Goal: Check status: Check status

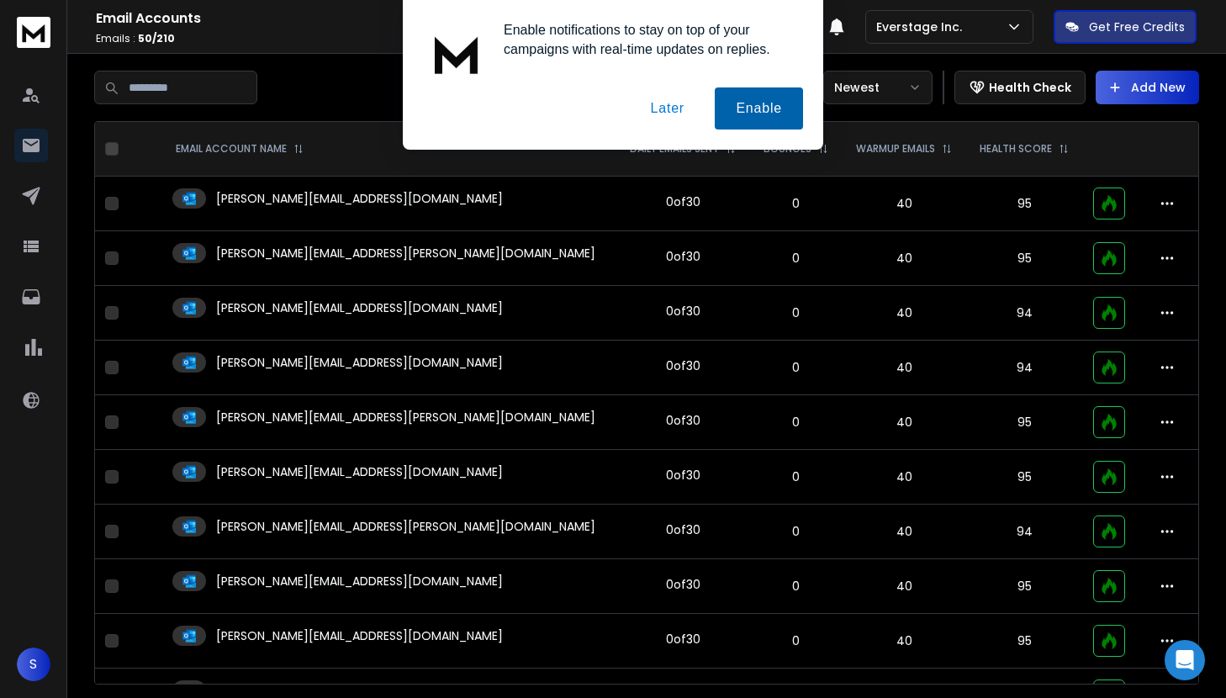
click at [764, 107] on button "Enable" at bounding box center [758, 108] width 88 height 42
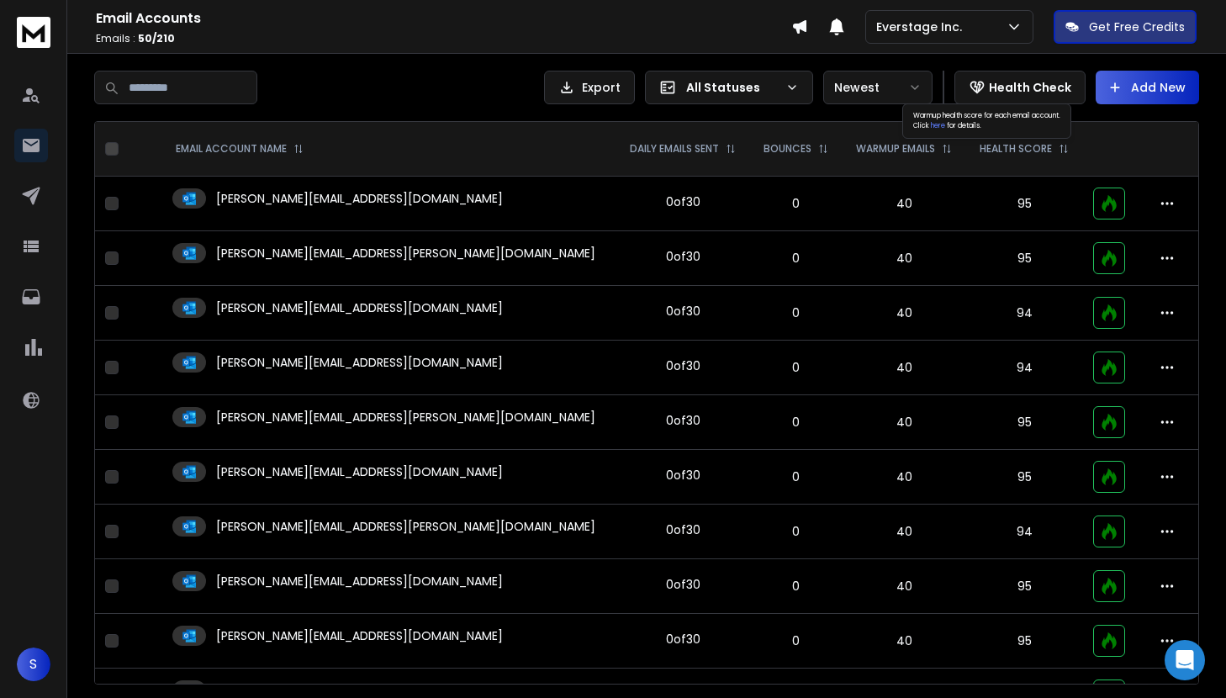
click at [1019, 142] on p "HEALTH SCORE" at bounding box center [1015, 148] width 72 height 13
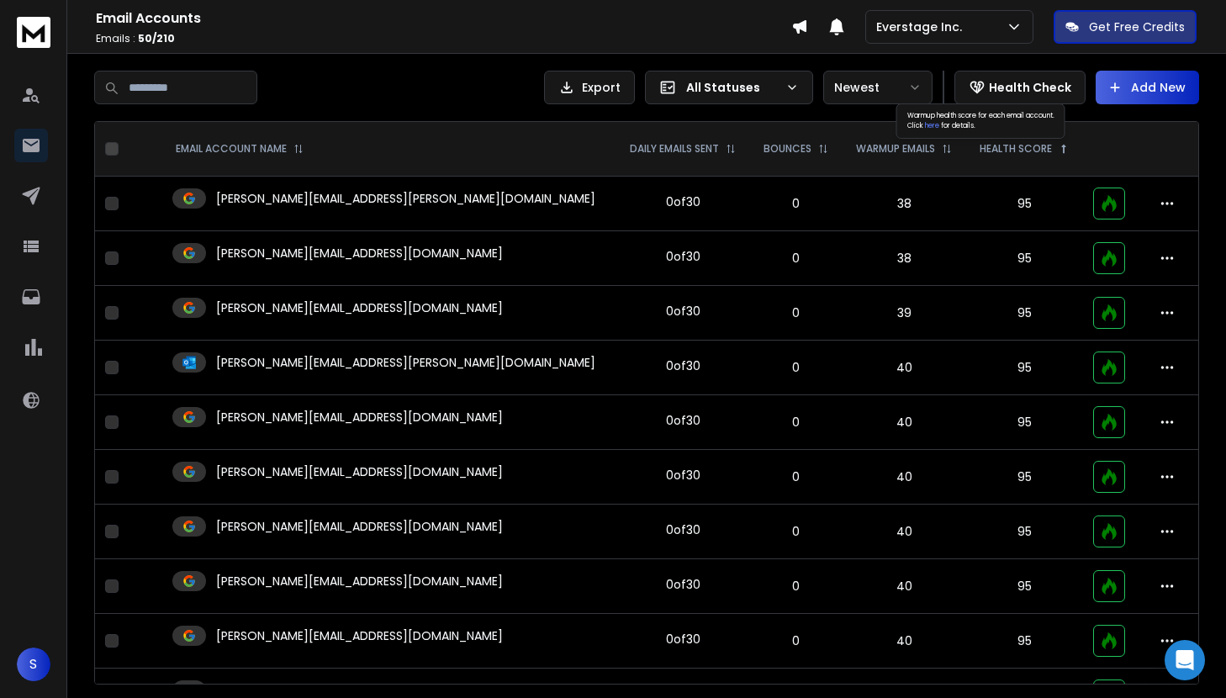
click at [1019, 142] on p "HEALTH SCORE" at bounding box center [1015, 148] width 72 height 13
click at [1004, 206] on td "92" at bounding box center [1024, 204] width 117 height 55
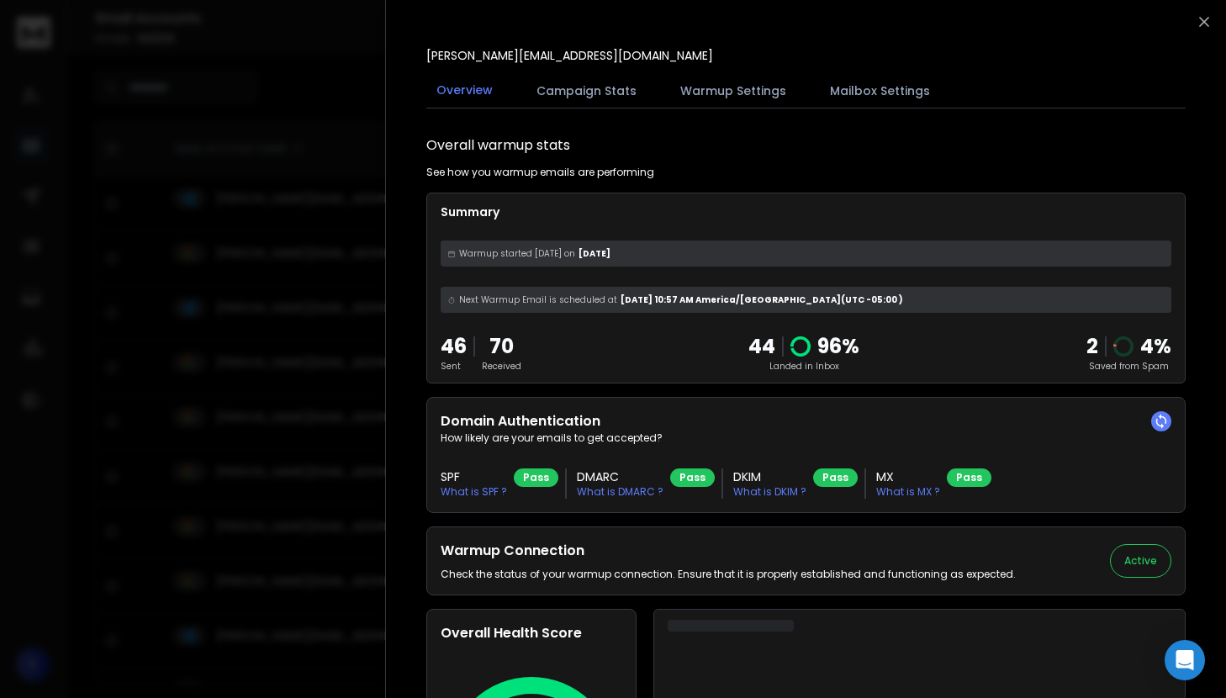
click at [1090, 346] on strong "2" at bounding box center [1092, 346] width 12 height 28
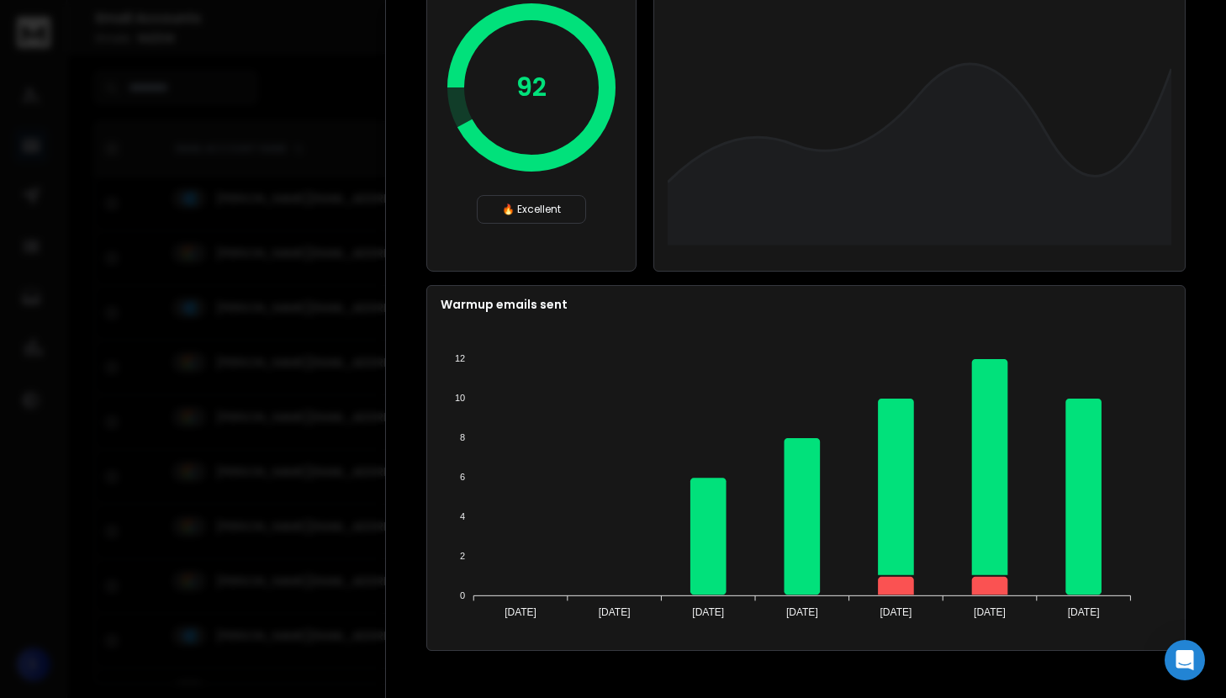
scroll to position [672, 0]
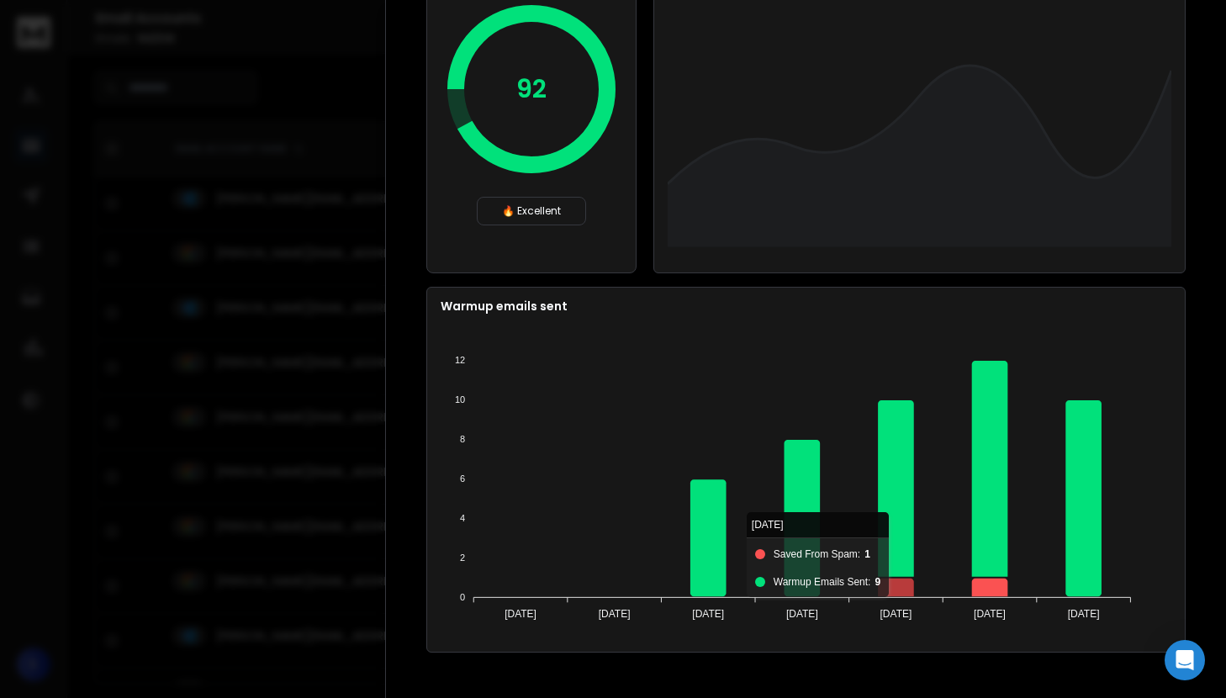
click at [899, 588] on icon at bounding box center [896, 587] width 36 height 18
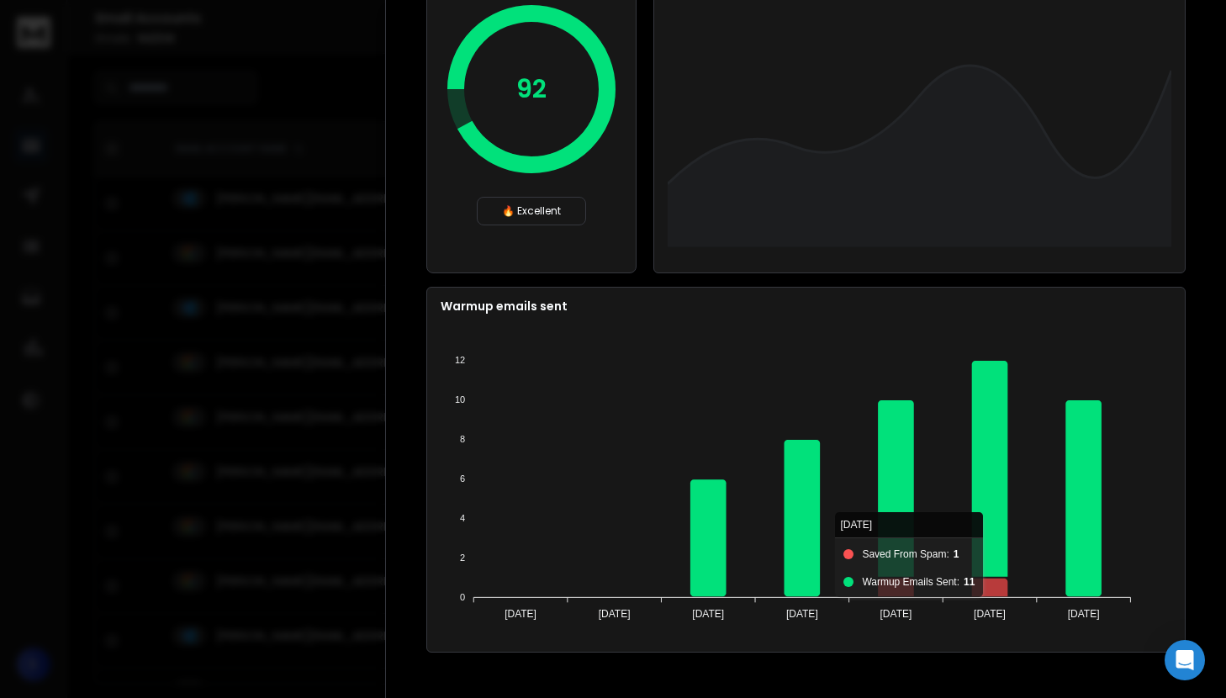
click at [989, 589] on icon at bounding box center [990, 587] width 36 height 18
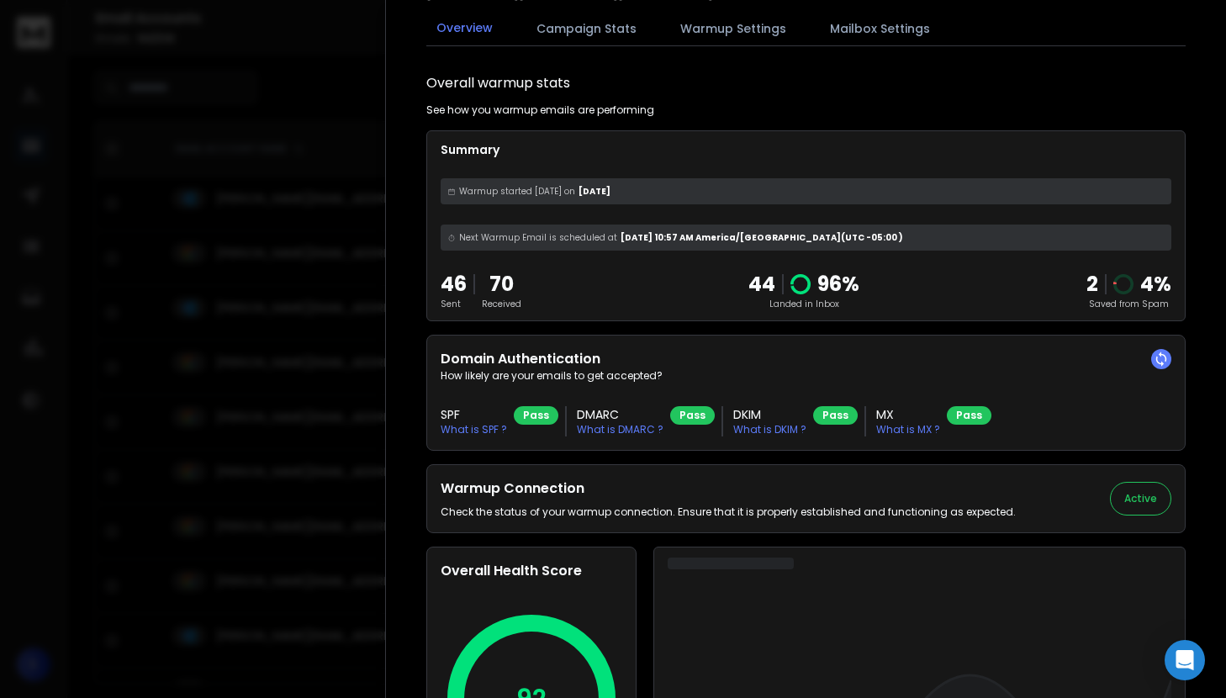
scroll to position [0, 0]
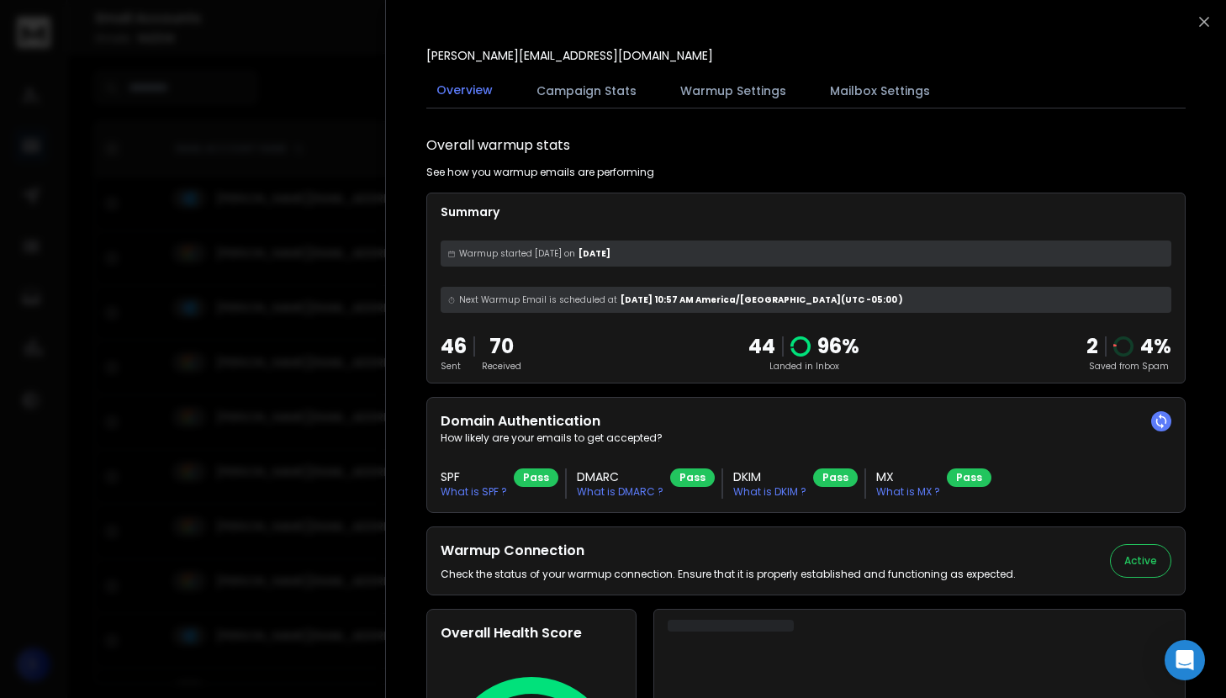
click at [308, 139] on div at bounding box center [613, 349] width 1226 height 698
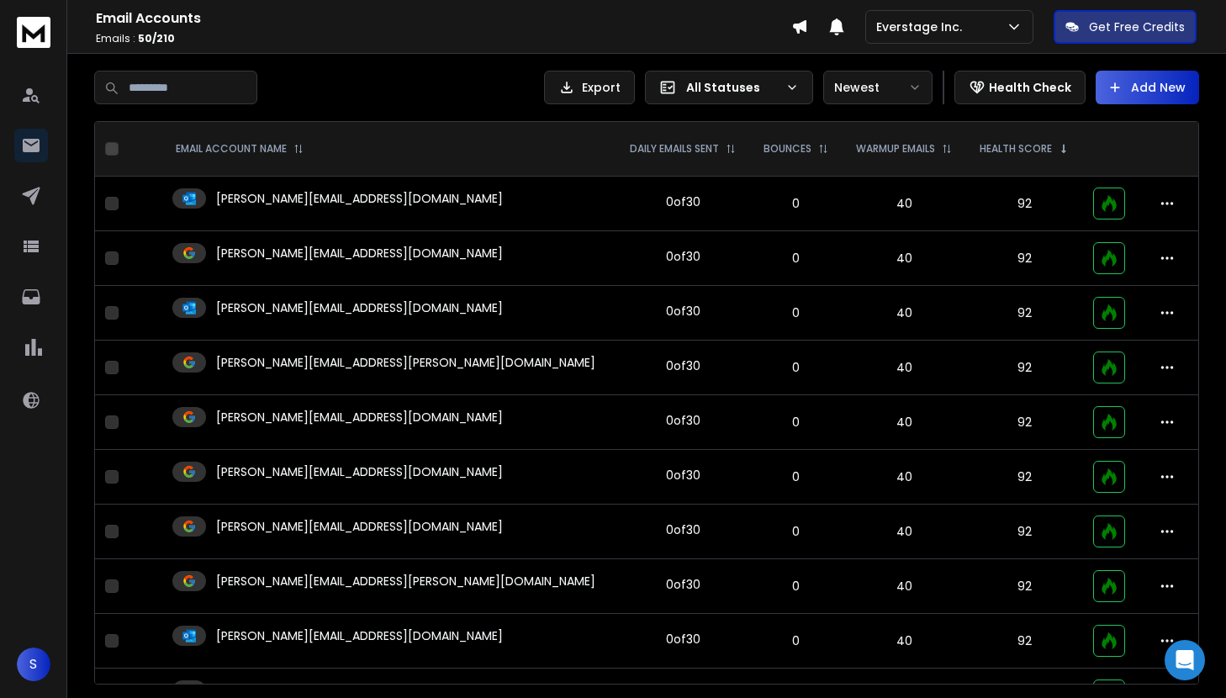
click at [1004, 254] on td "92" at bounding box center [1024, 258] width 117 height 55
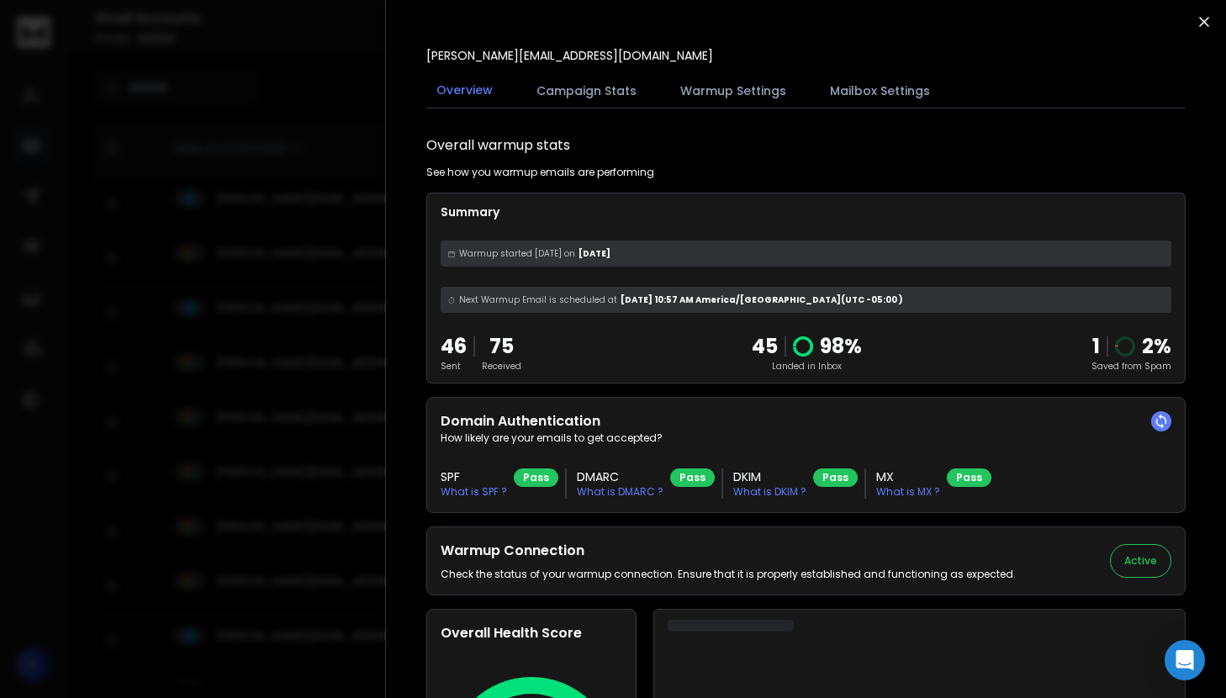
click at [1200, 24] on icon "button" at bounding box center [1203, 22] width 8 height 8
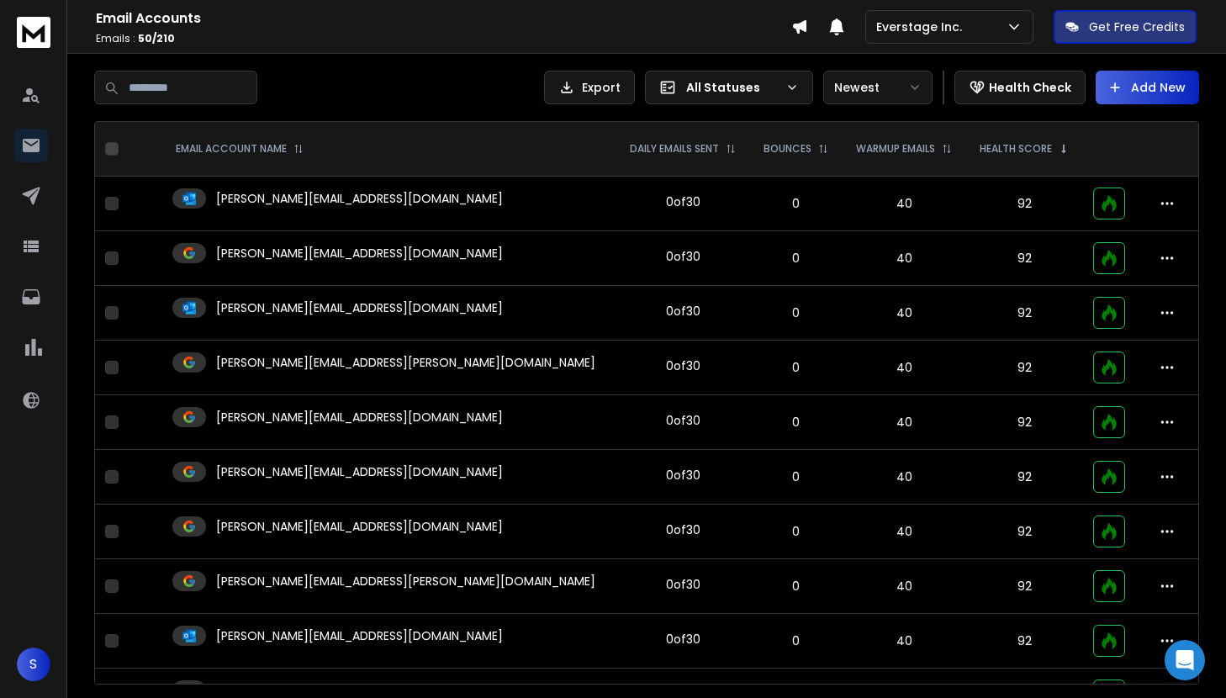
click at [999, 372] on td "92" at bounding box center [1024, 367] width 117 height 55
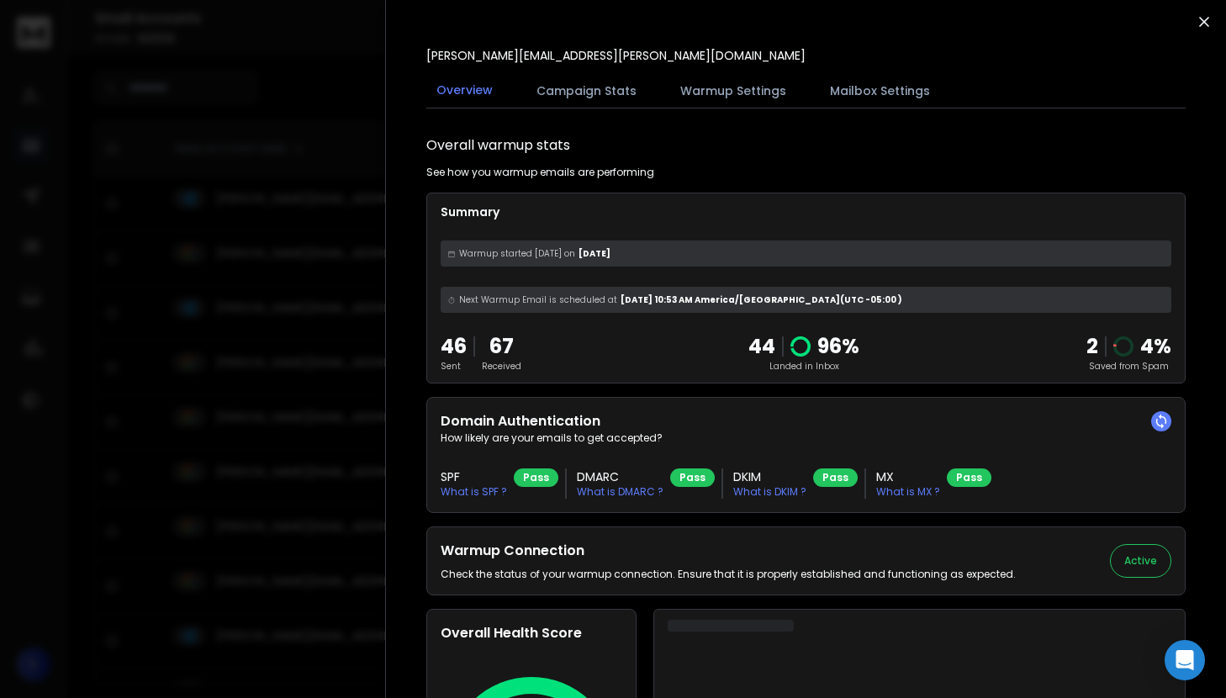
click at [1200, 18] on icon "button" at bounding box center [1203, 22] width 8 height 8
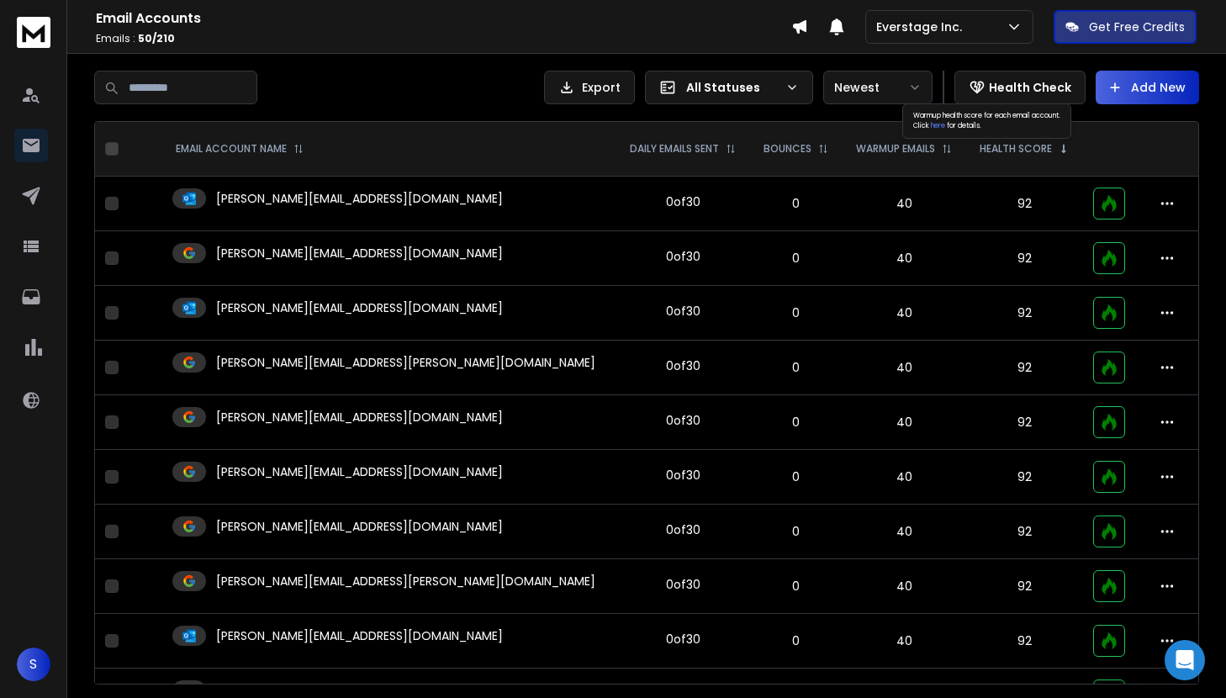
click at [983, 157] on th "HEALTH SCORE" at bounding box center [1024, 149] width 117 height 55
click at [994, 146] on p "HEALTH SCORE" at bounding box center [1015, 148] width 72 height 13
click at [1002, 209] on td "95" at bounding box center [1024, 204] width 117 height 55
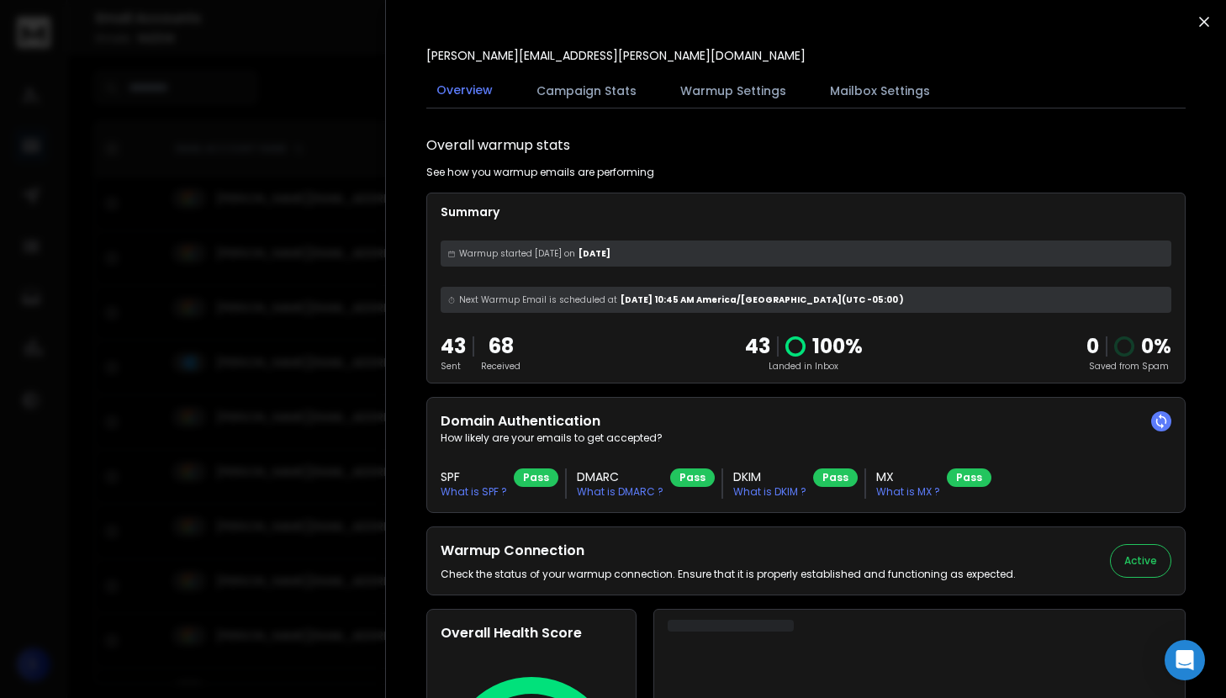
click at [1199, 21] on icon "button" at bounding box center [1203, 22] width 8 height 8
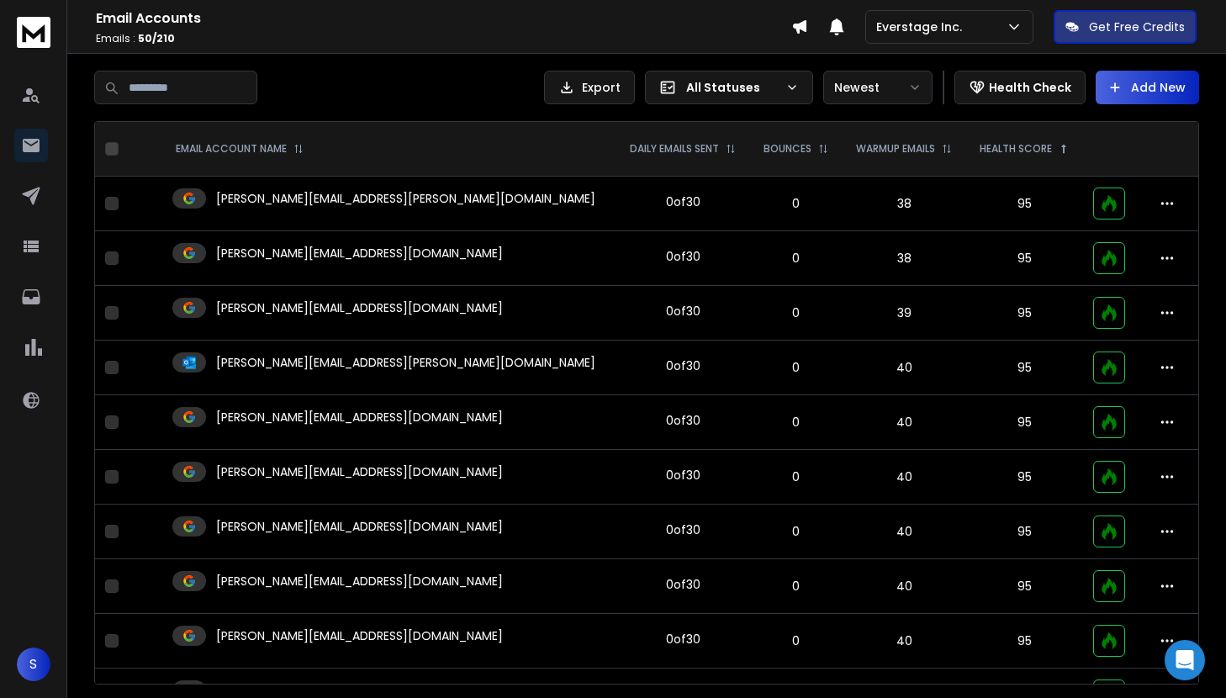
click at [988, 382] on td "95" at bounding box center [1024, 367] width 117 height 55
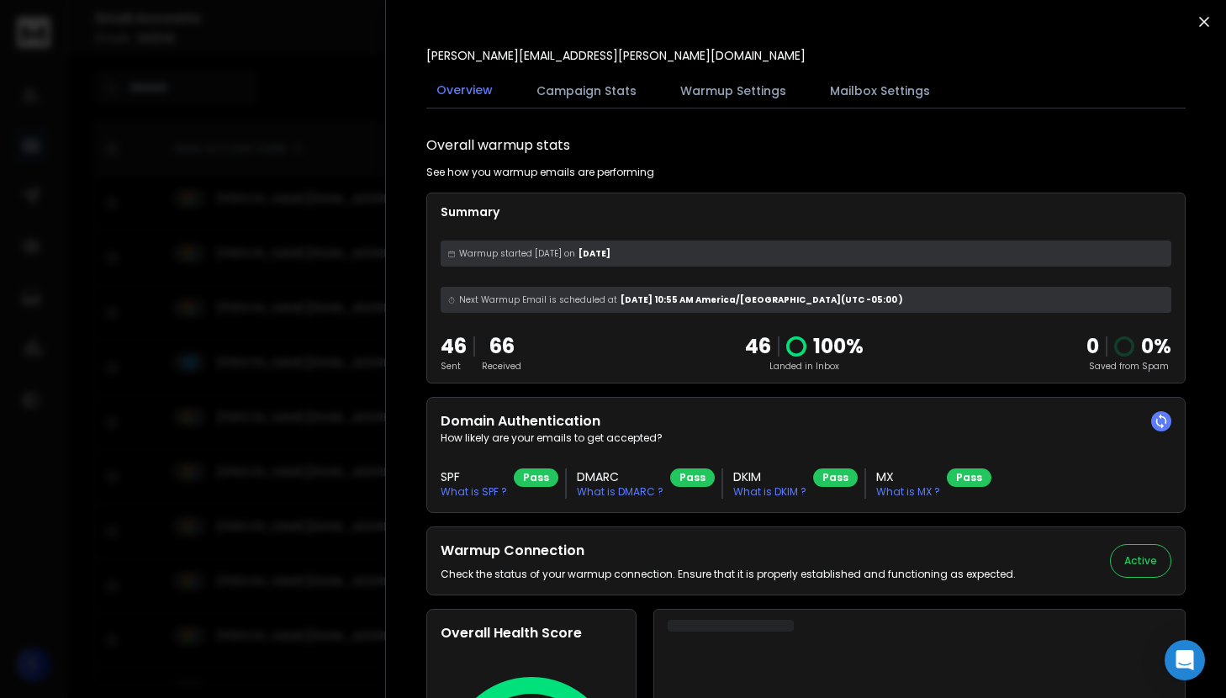
click at [1198, 18] on icon "button" at bounding box center [1203, 21] width 17 height 17
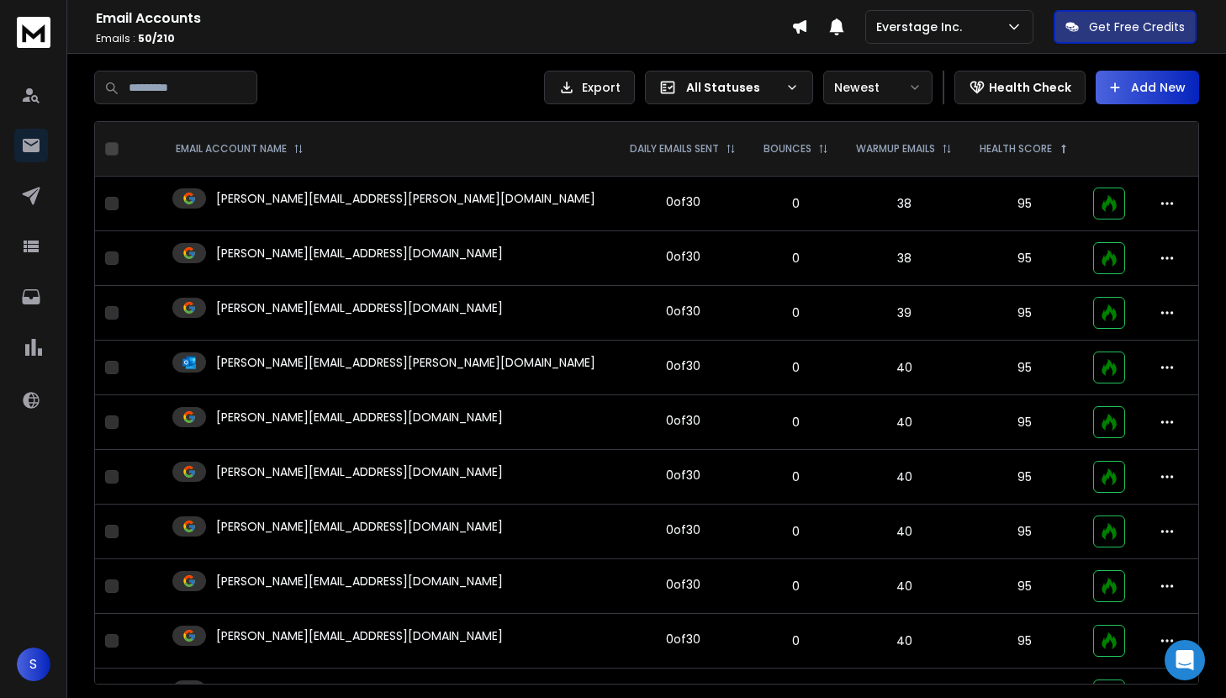
click at [990, 473] on td "95" at bounding box center [1024, 477] width 117 height 55
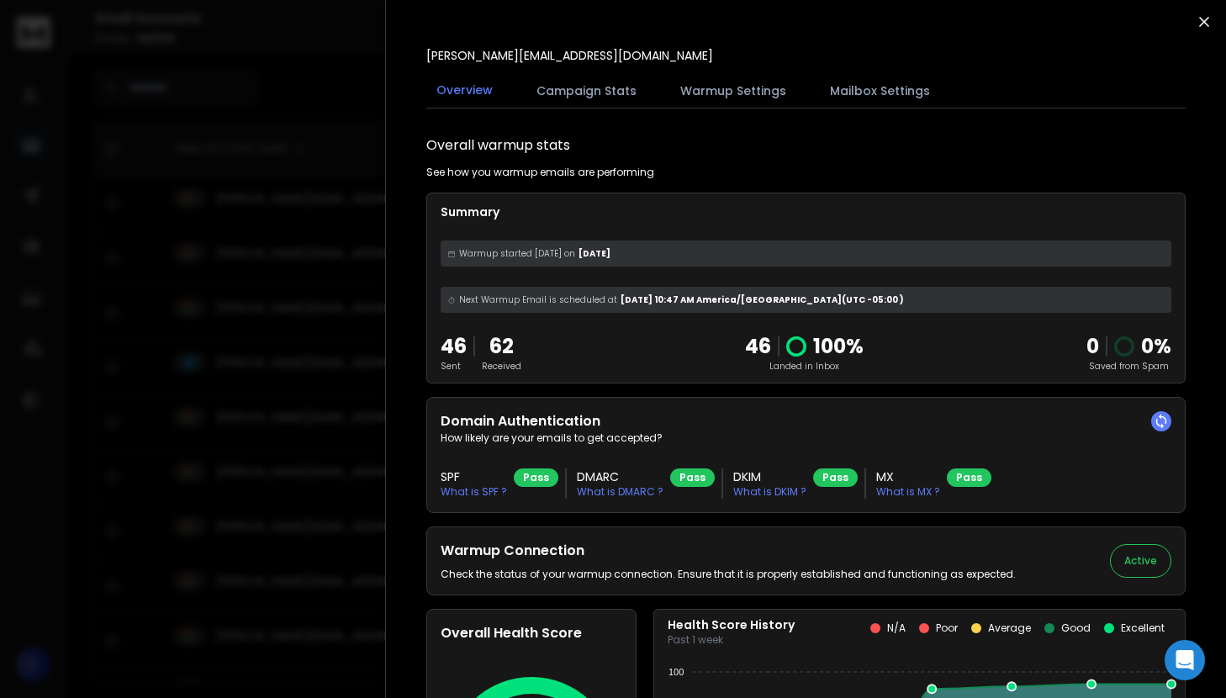
click at [1196, 21] on icon "button" at bounding box center [1203, 21] width 17 height 17
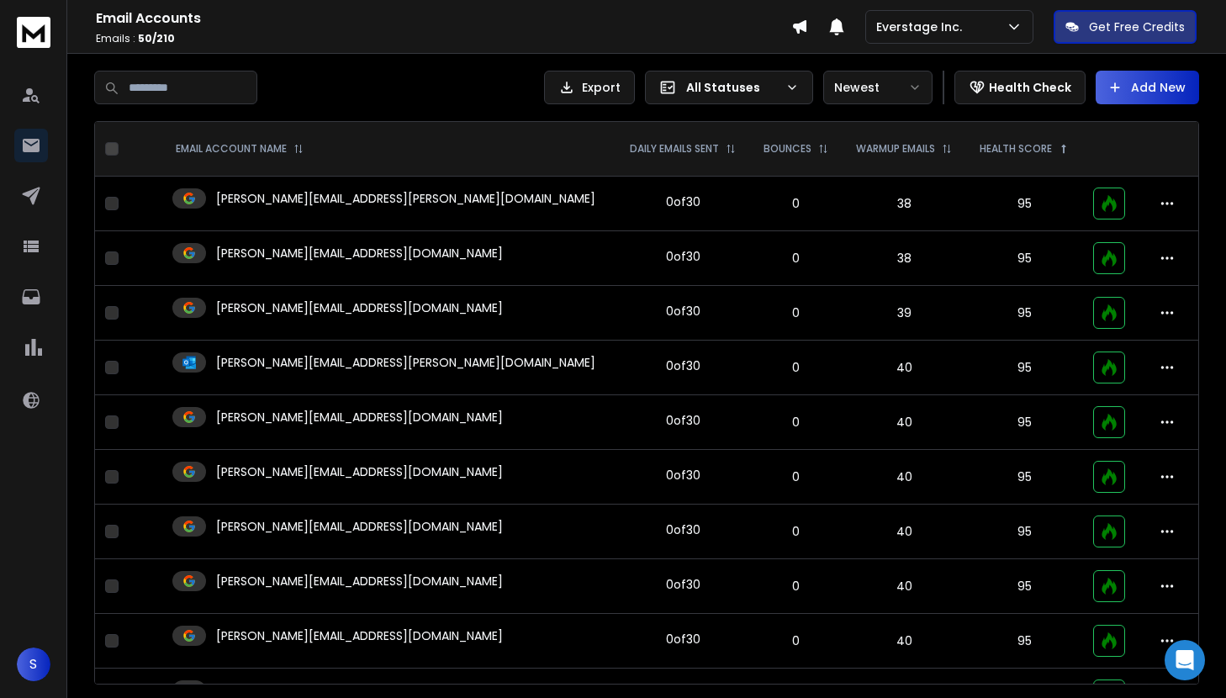
click at [989, 641] on td "95" at bounding box center [1024, 641] width 117 height 55
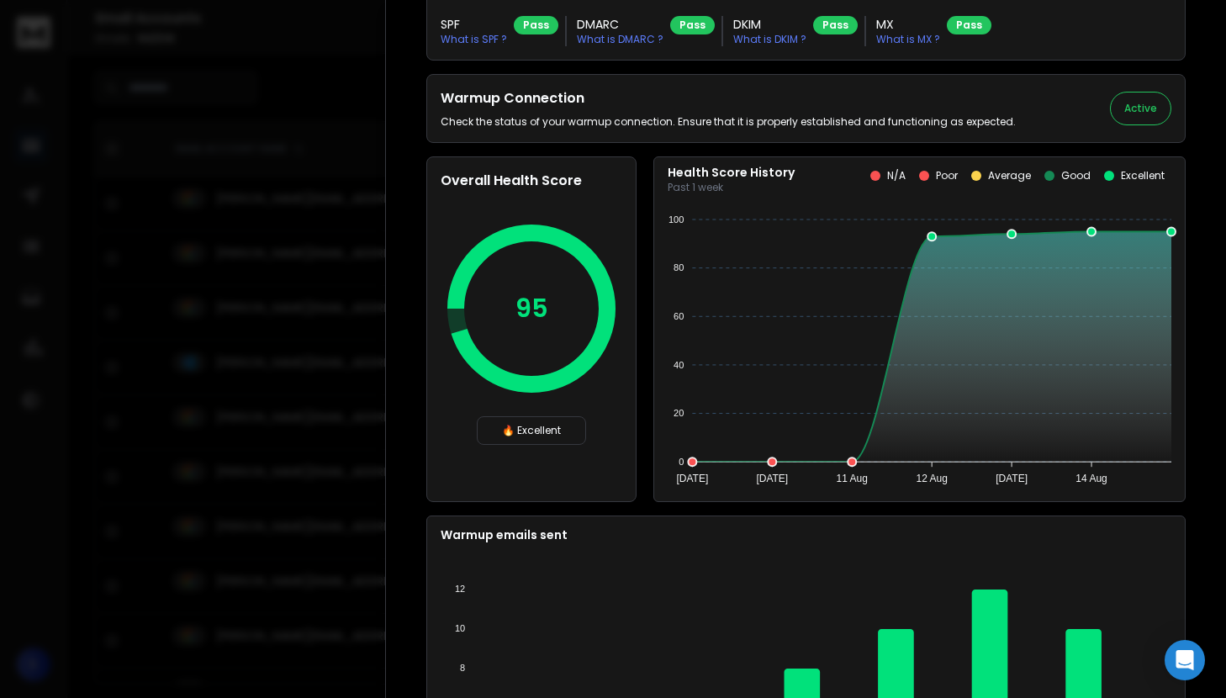
scroll to position [450, 0]
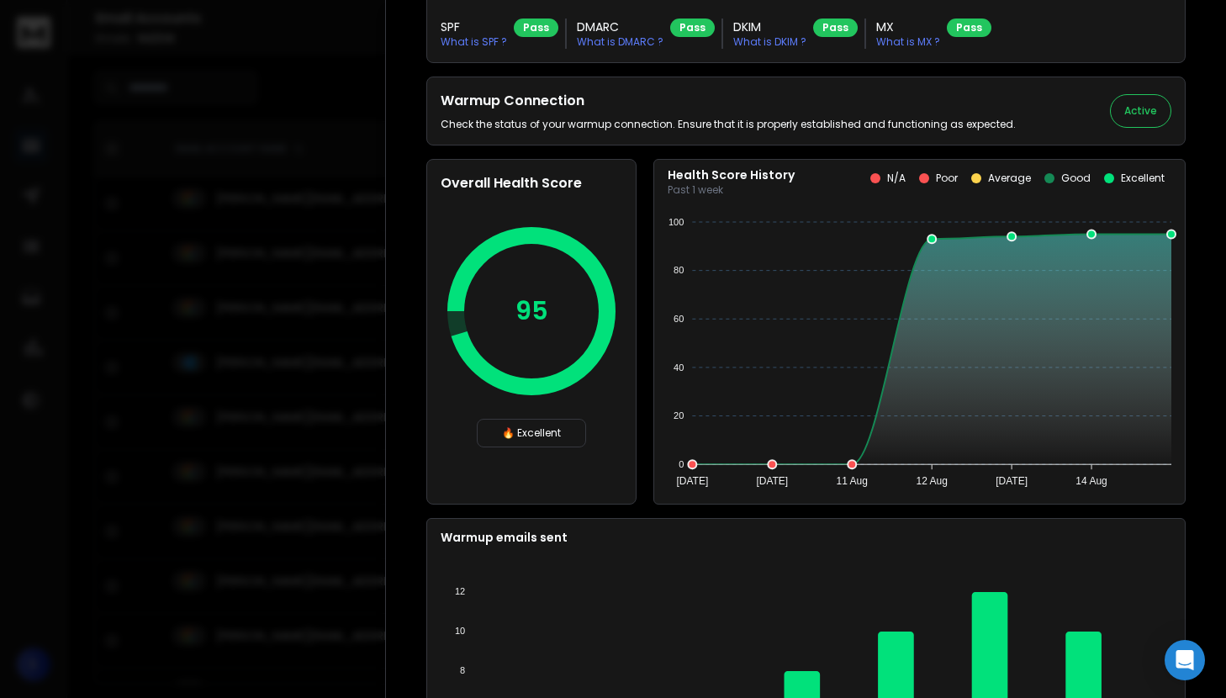
click at [377, 127] on div at bounding box center [613, 349] width 1226 height 698
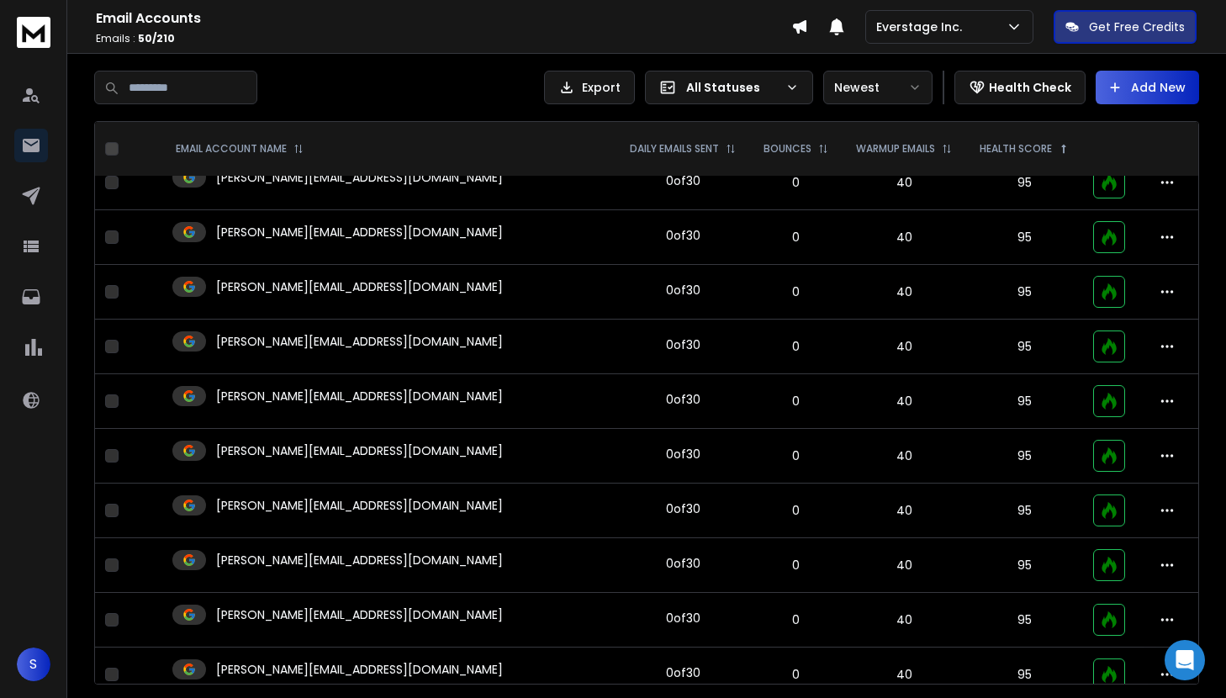
scroll to position [2264, 0]
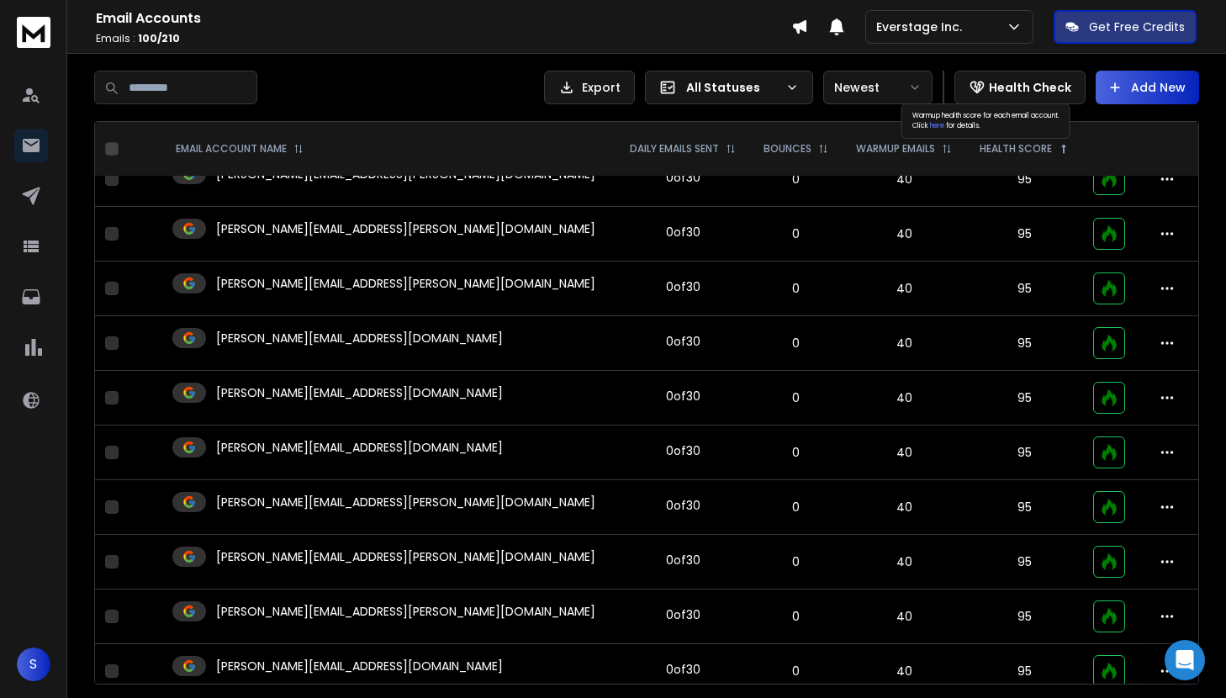
click at [1001, 145] on p "HEALTH SCORE" at bounding box center [1015, 148] width 72 height 13
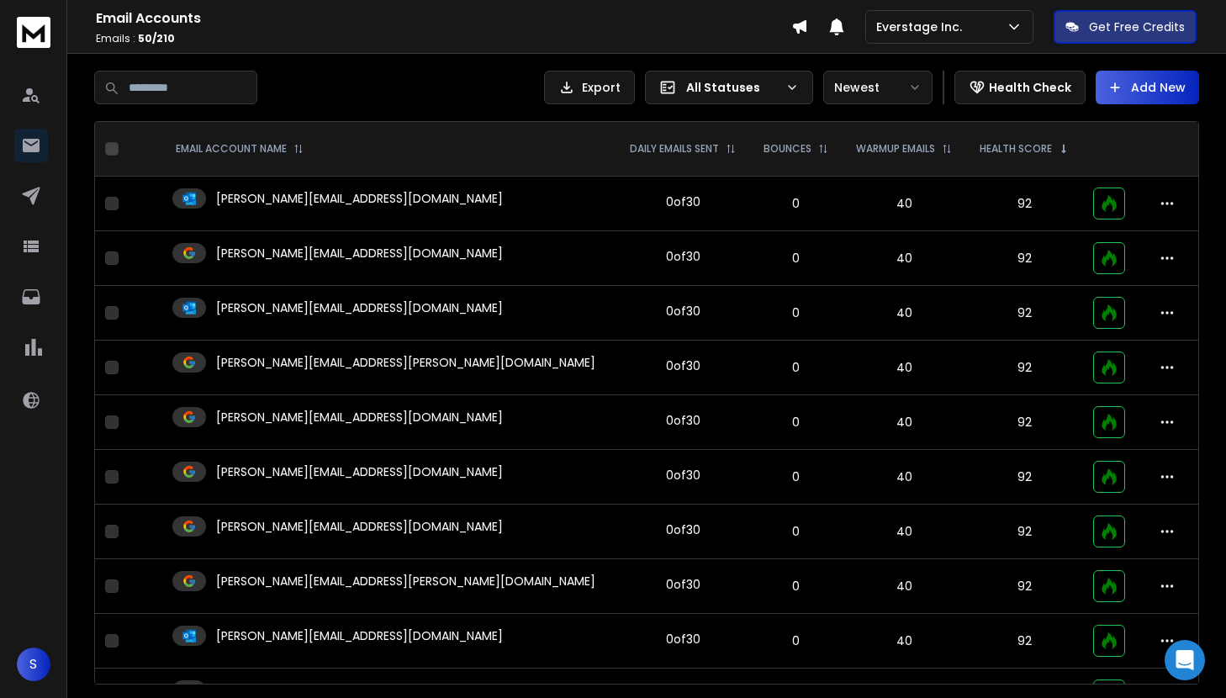
click at [1012, 198] on td "92" at bounding box center [1024, 204] width 117 height 55
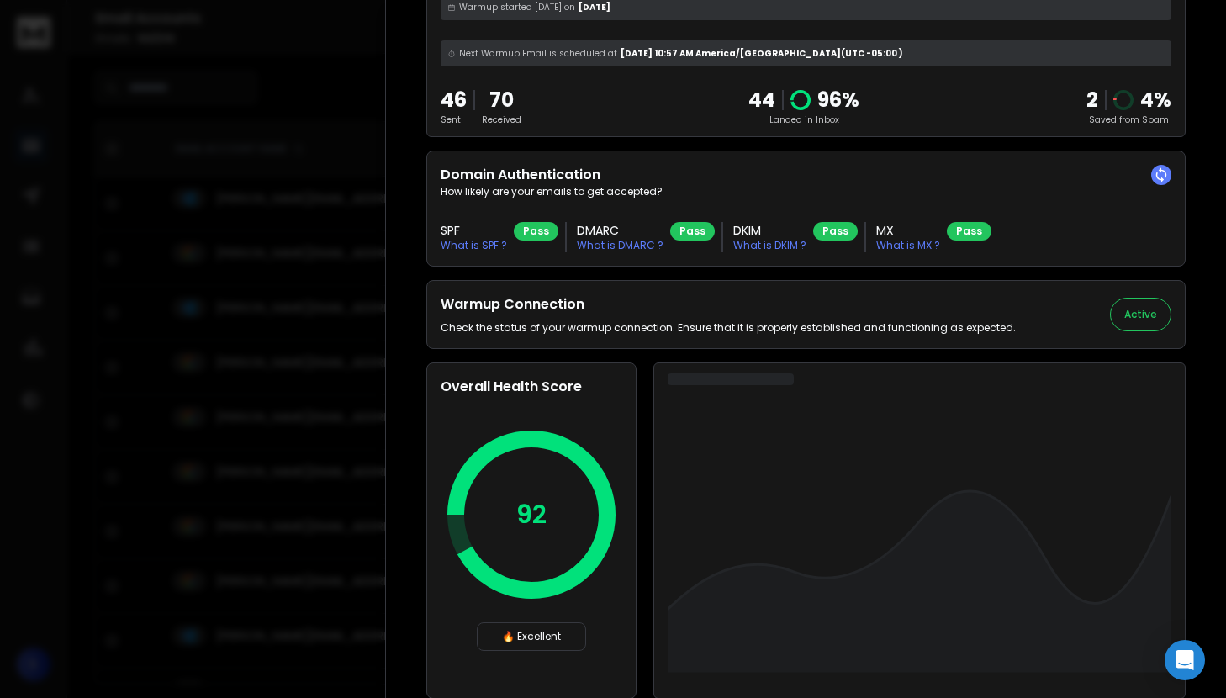
scroll to position [248, 0]
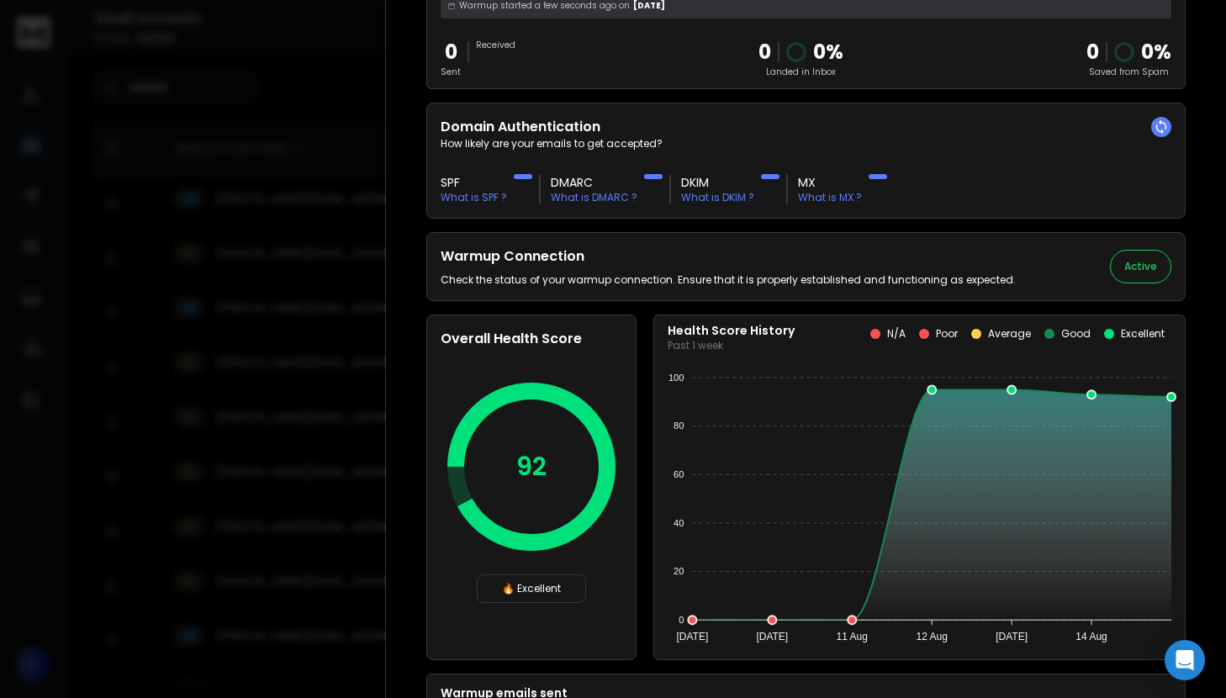
click at [330, 298] on div at bounding box center [613, 349] width 1226 height 698
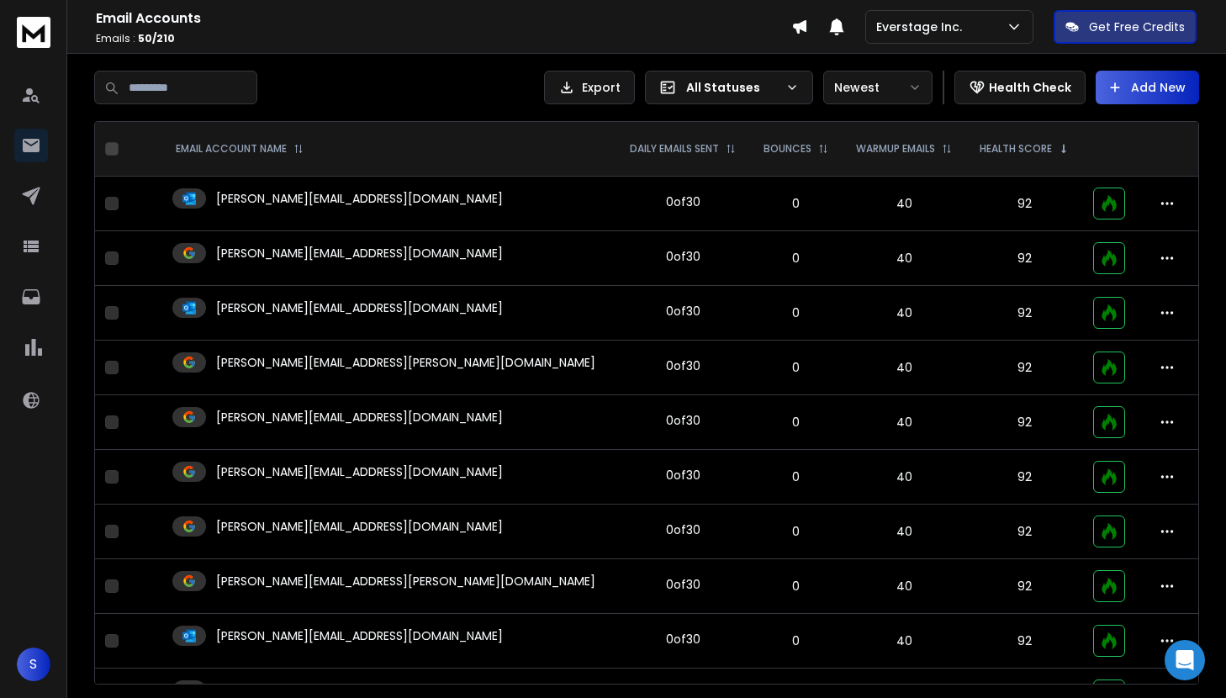
click at [1000, 466] on td "92" at bounding box center [1024, 477] width 117 height 55
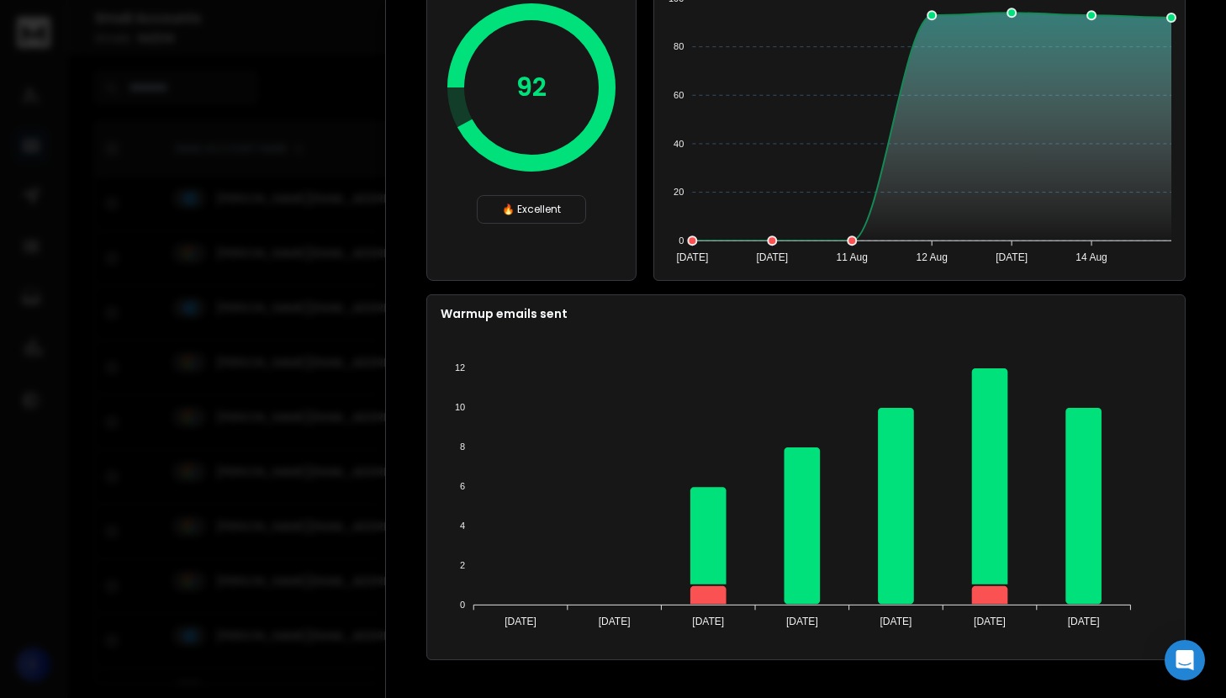
scroll to position [418, 0]
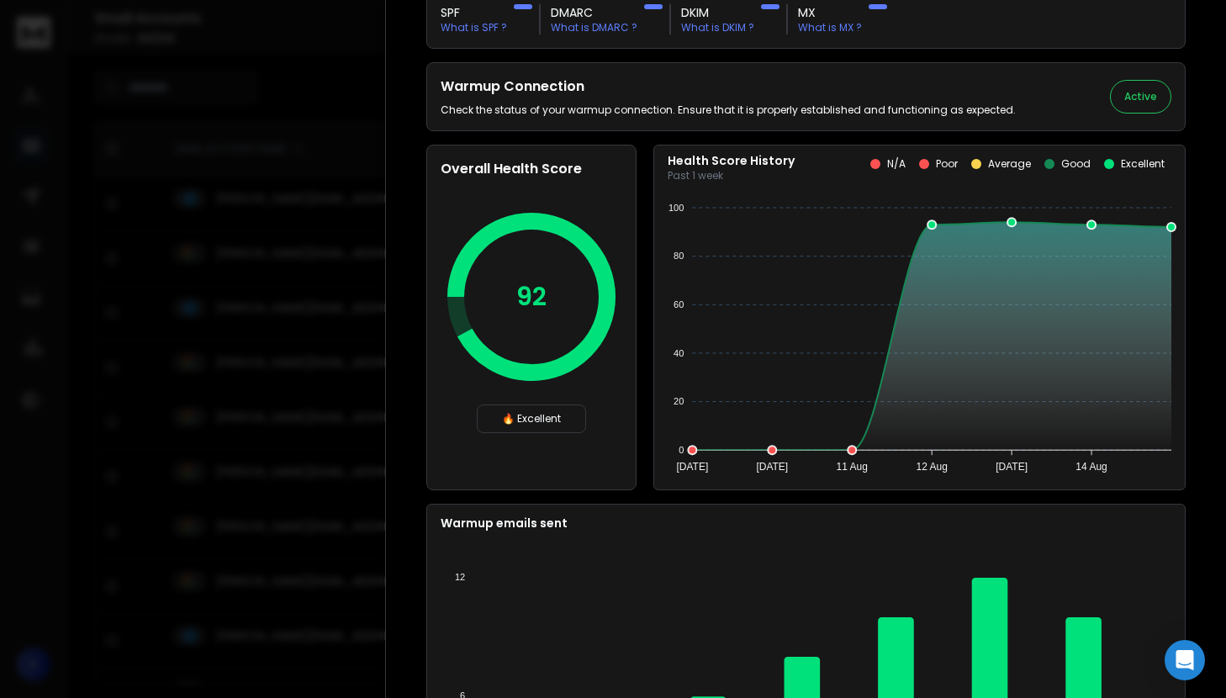
click at [262, 245] on div at bounding box center [613, 349] width 1226 height 698
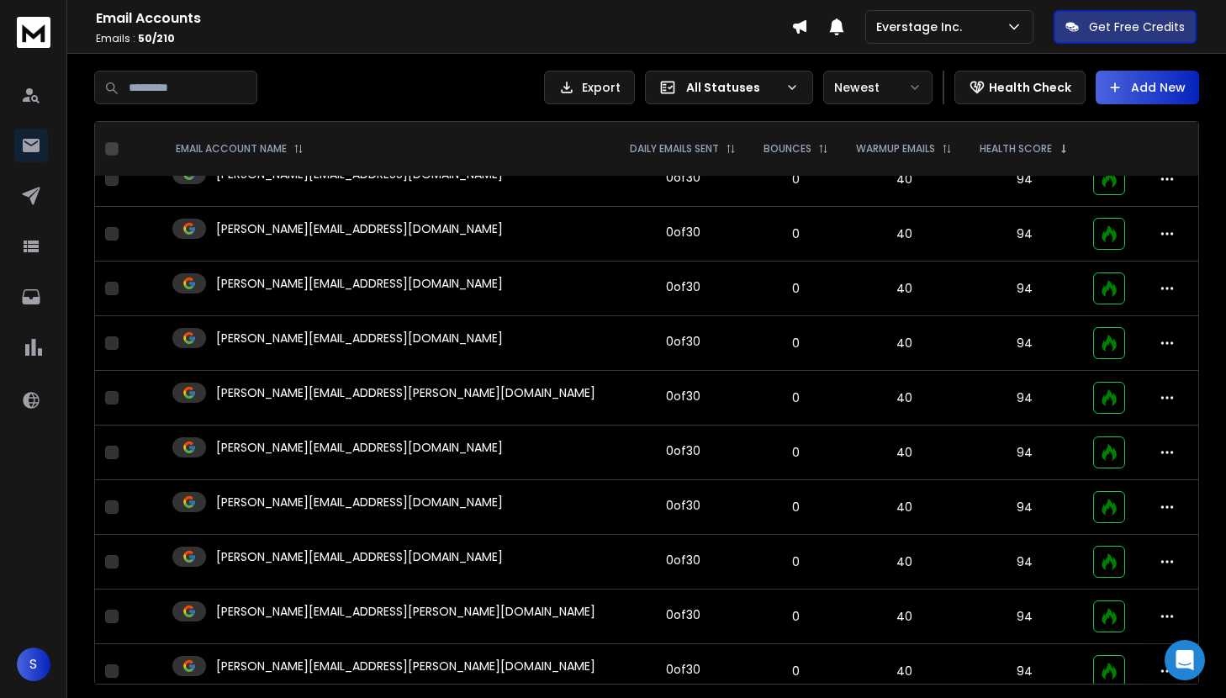
scroll to position [2227, 0]
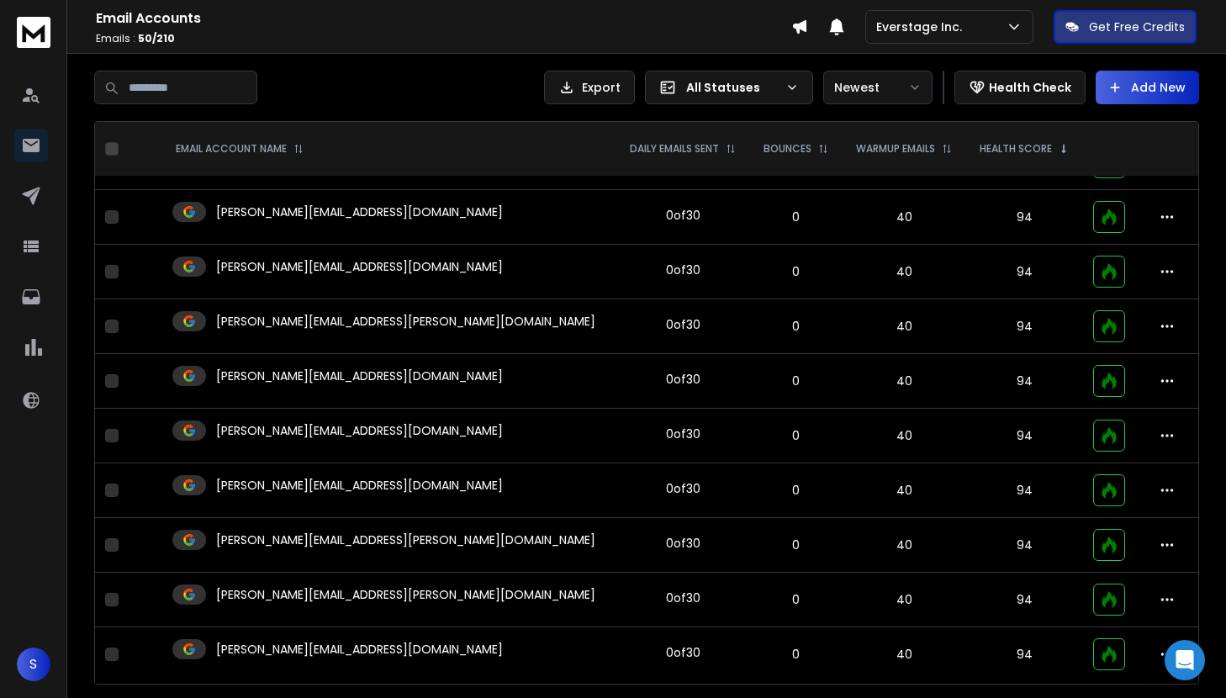
click at [451, 378] on div "[PERSON_NAME][EMAIL_ADDRESS][DOMAIN_NAME]" at bounding box center [388, 376] width 433 height 20
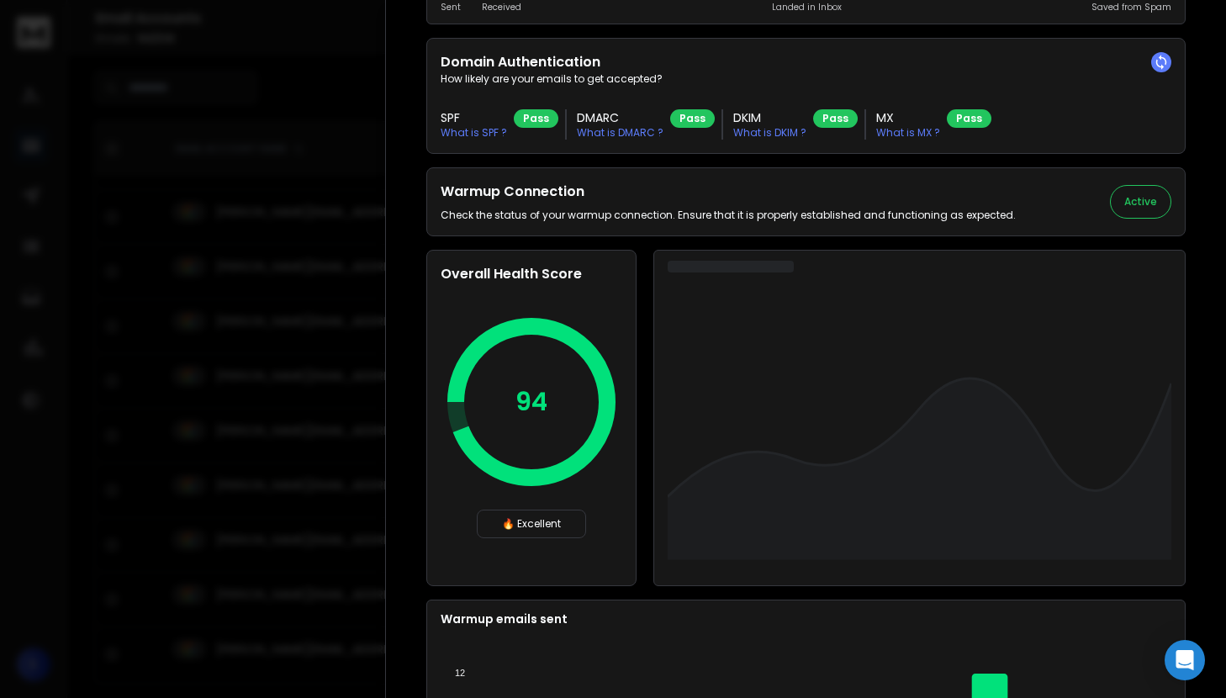
scroll to position [356, 0]
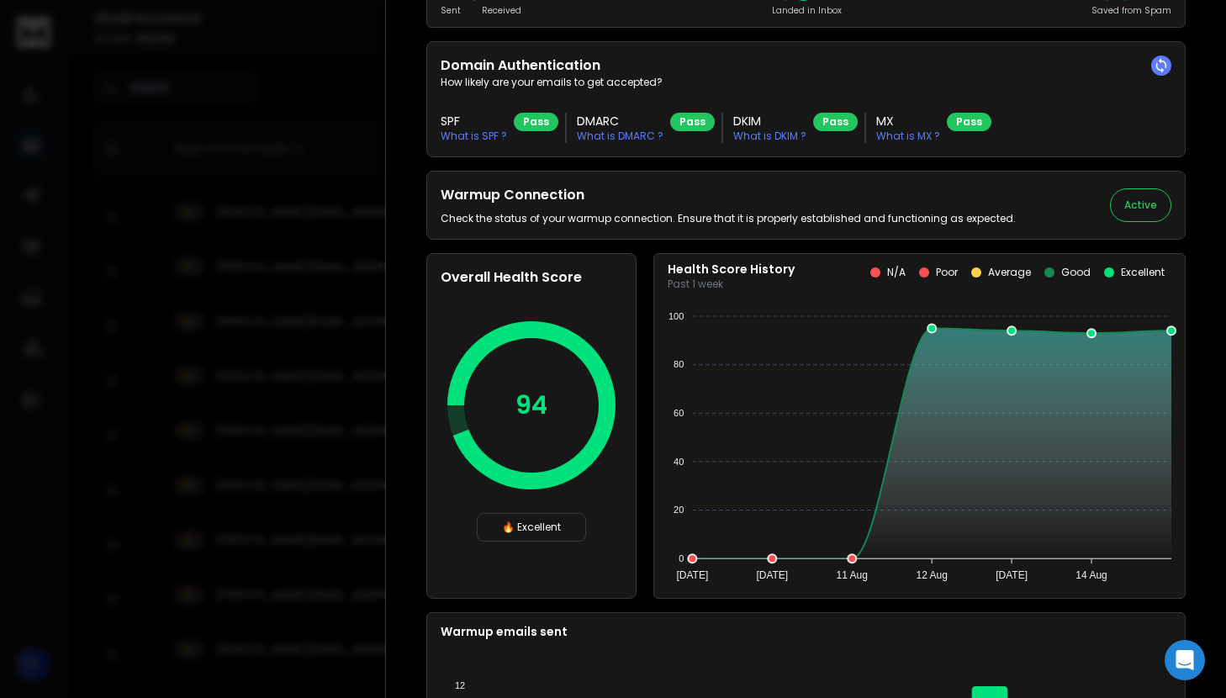
click at [294, 288] on div at bounding box center [613, 349] width 1226 height 698
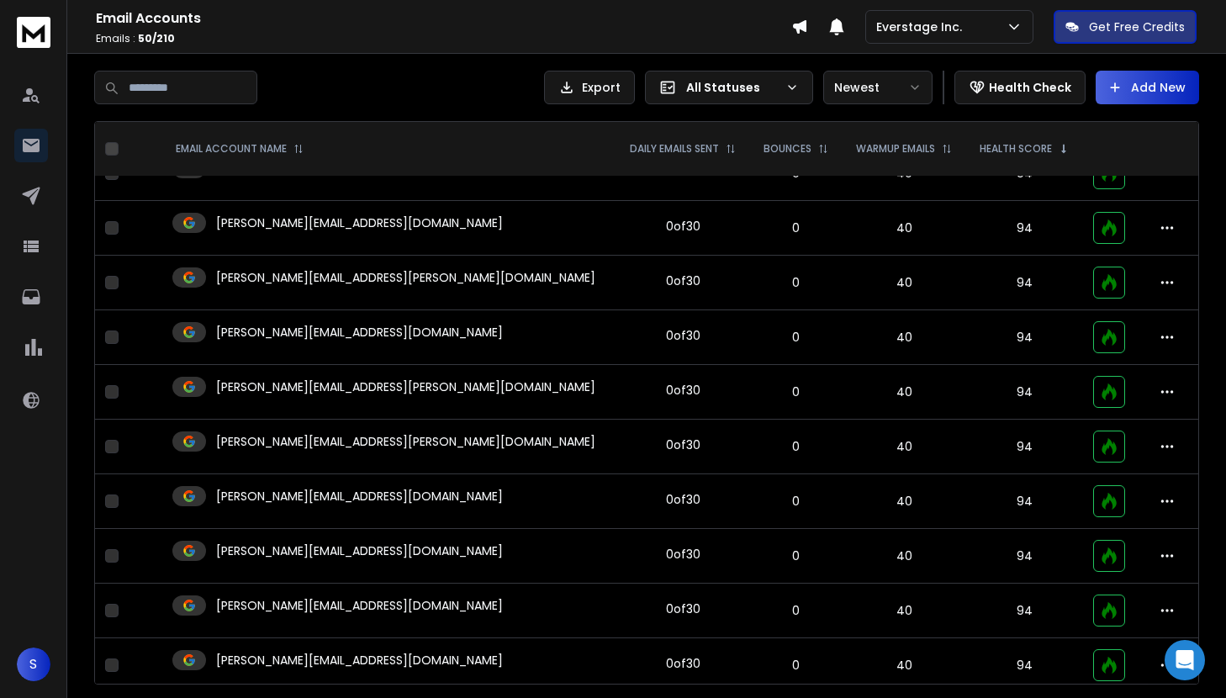
scroll to position [0, 0]
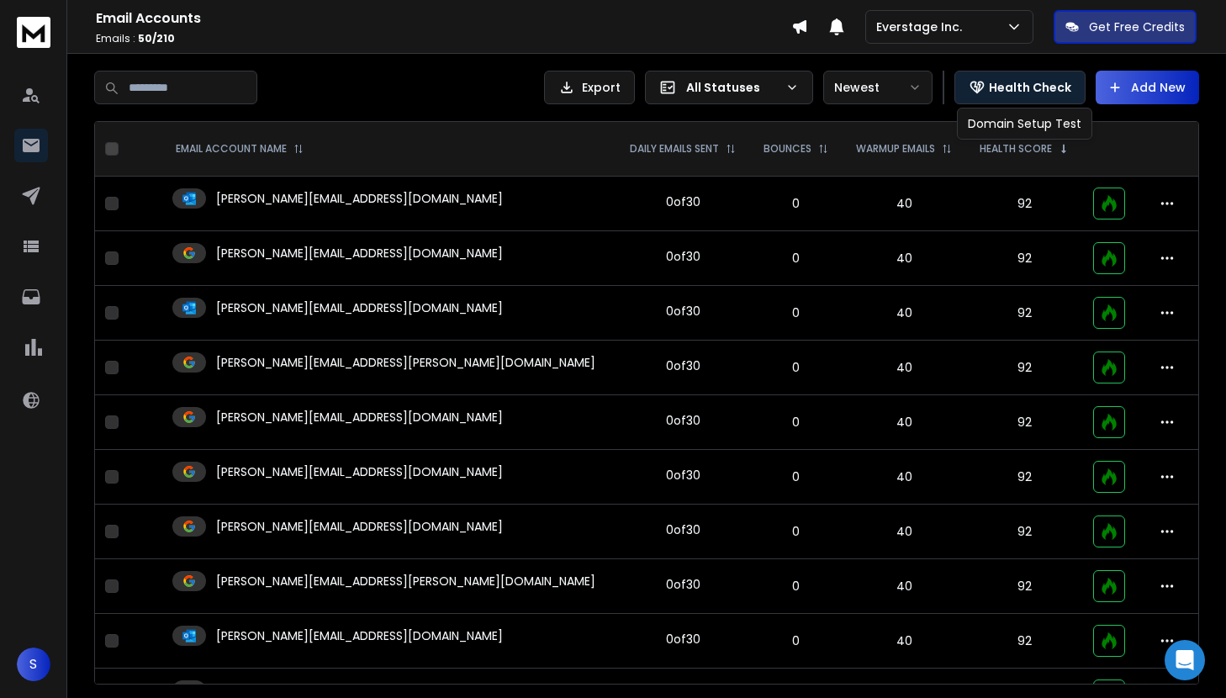
click at [1015, 84] on p "Health Check" at bounding box center [1030, 87] width 82 height 17
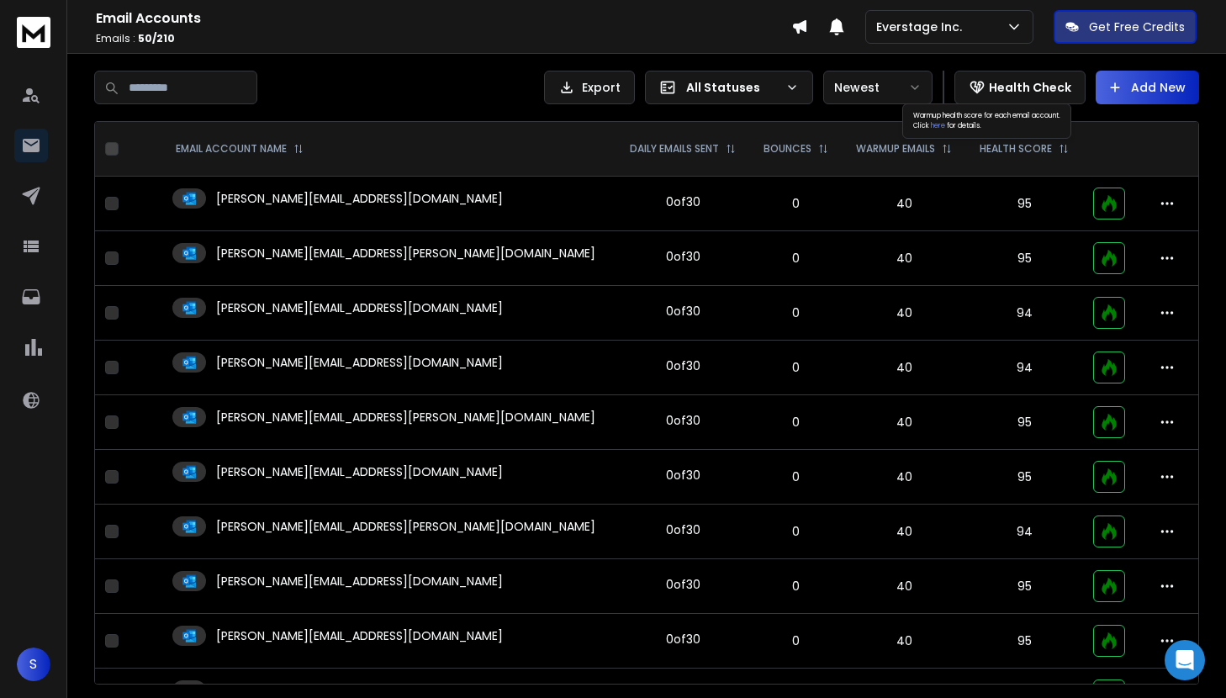
click at [1025, 147] on p "HEALTH SCORE" at bounding box center [1015, 148] width 72 height 13
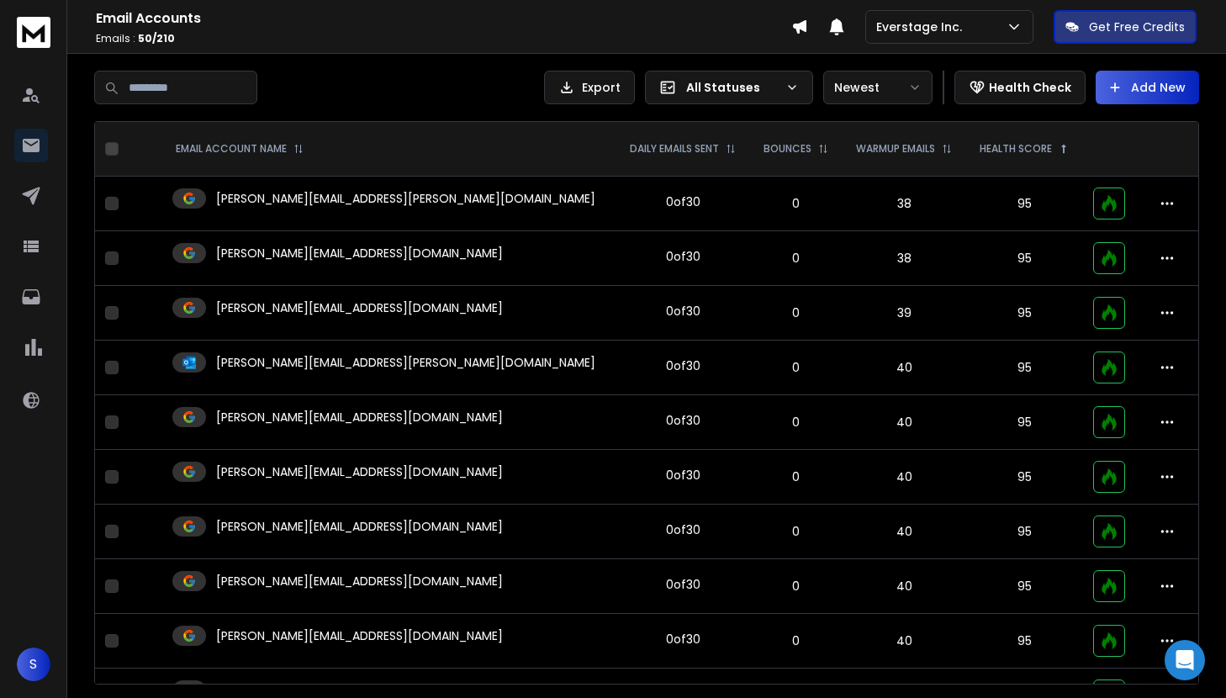
click at [1025, 147] on div "HEALTH SCORE" at bounding box center [1024, 148] width 90 height 13
click at [1006, 146] on p "HEALTH SCORE" at bounding box center [1015, 148] width 72 height 13
click at [866, 465] on td "40" at bounding box center [904, 477] width 124 height 55
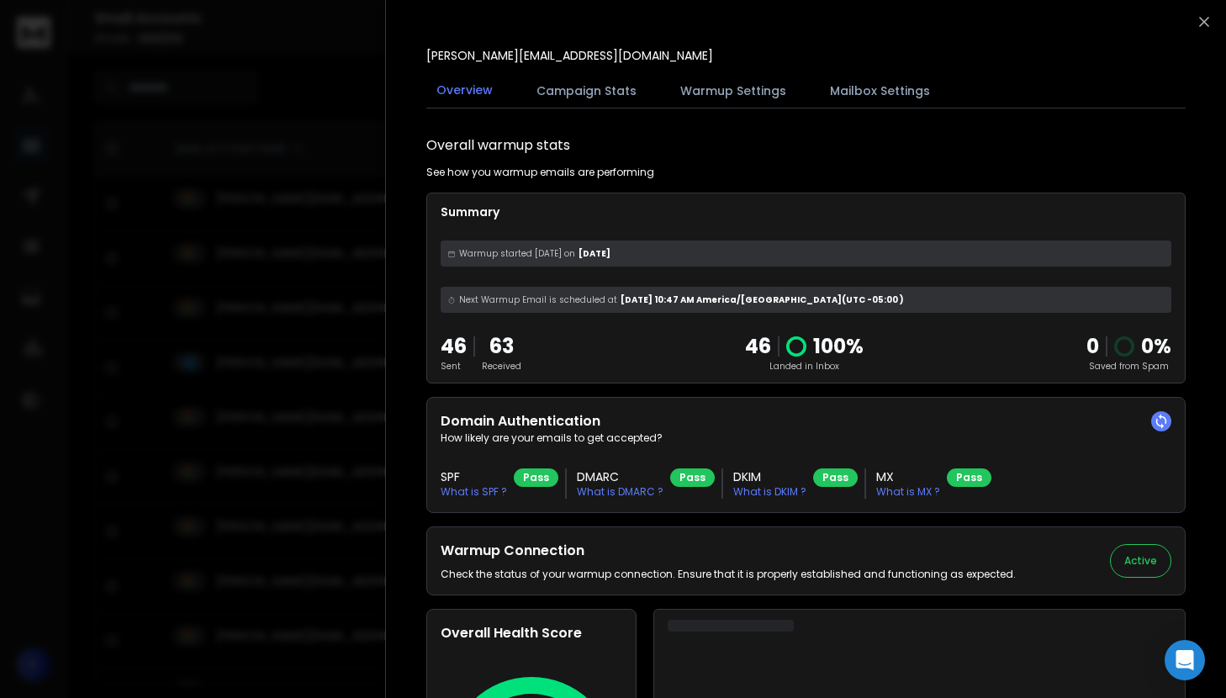
click at [568, 97] on button "Campaign Stats" at bounding box center [586, 90] width 120 height 37
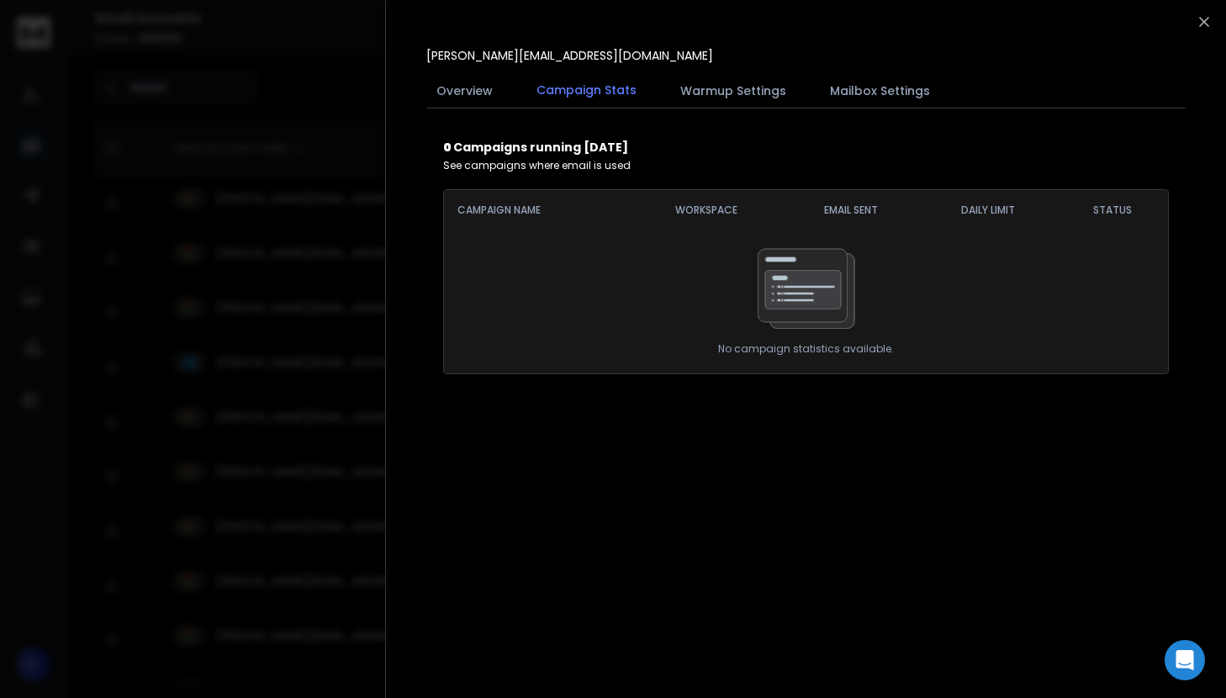
click at [732, 87] on button "Warmup Settings" at bounding box center [733, 90] width 126 height 37
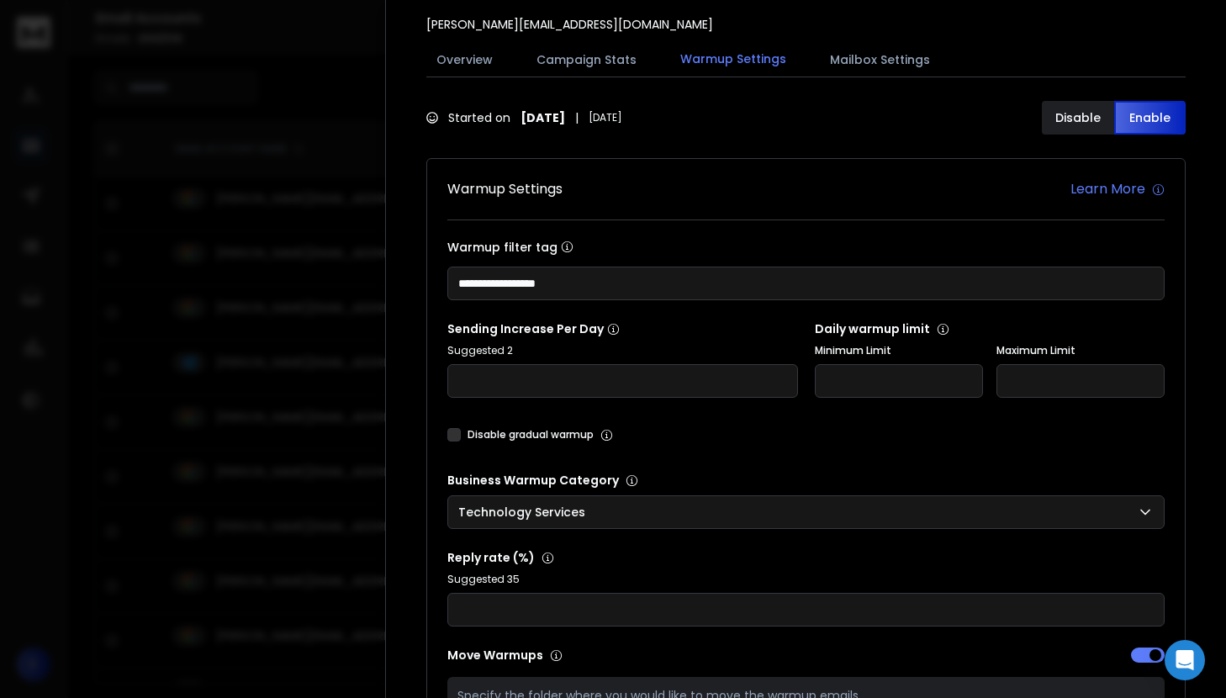
scroll to position [345, 0]
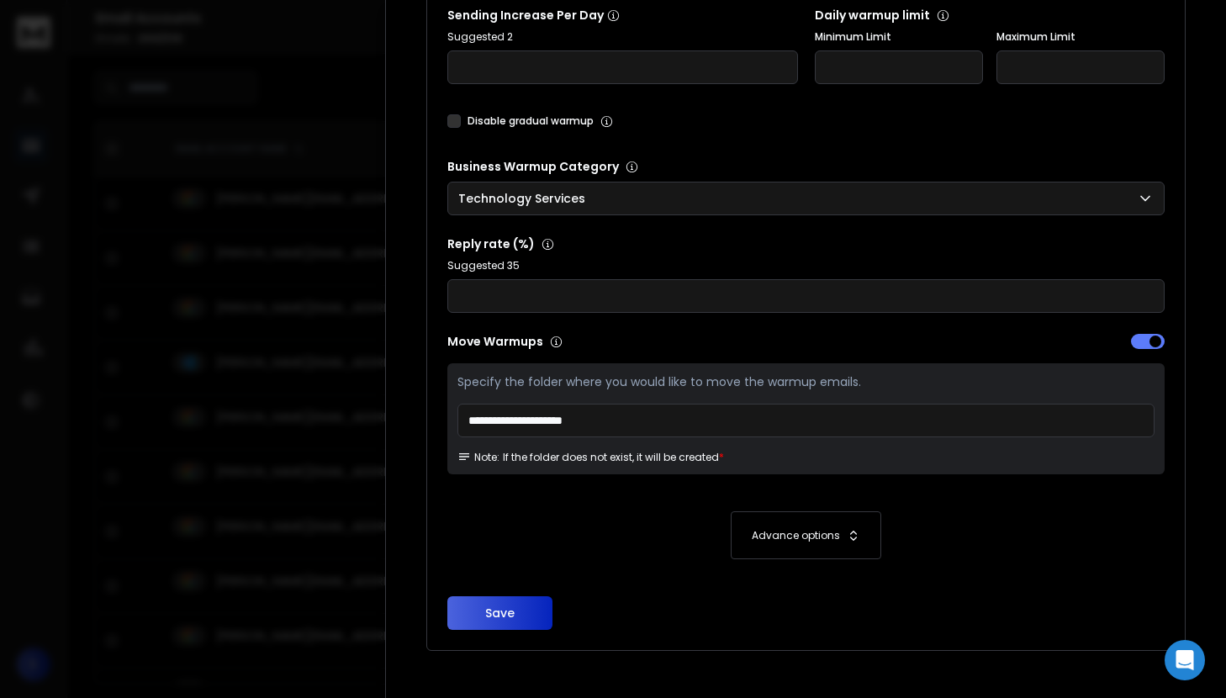
click at [786, 540] on p "Advance options" at bounding box center [795, 535] width 88 height 13
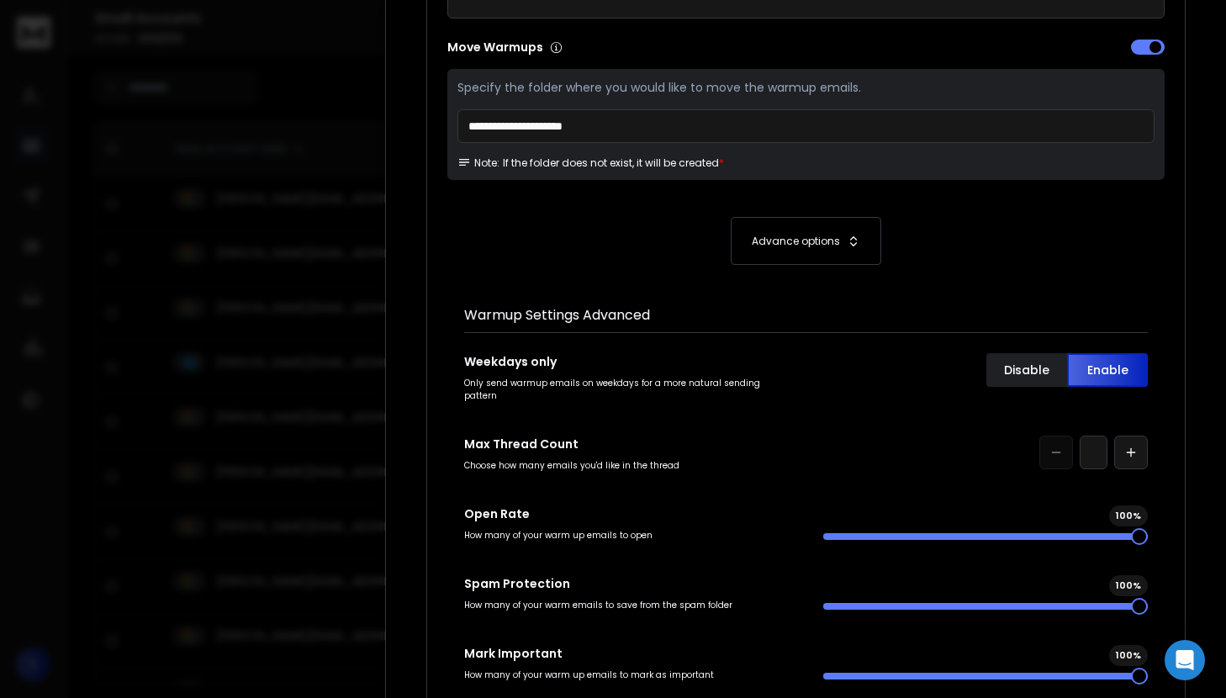
scroll to position [836, 0]
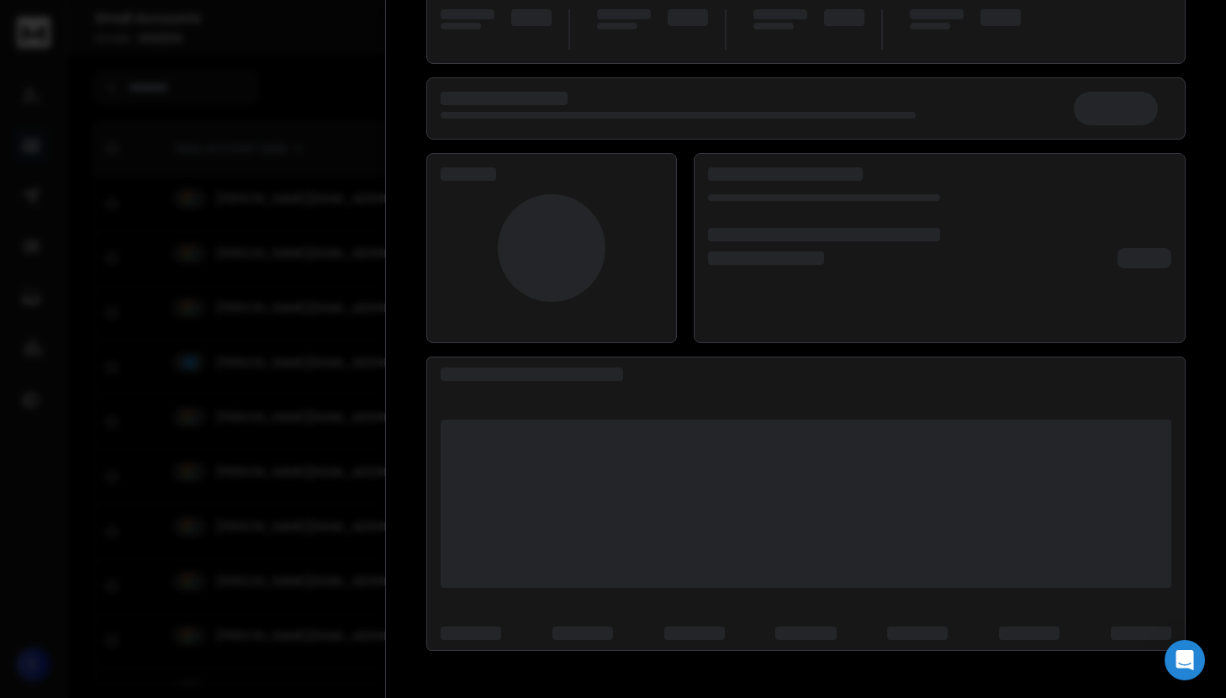
click at [190, 371] on div at bounding box center [613, 349] width 1226 height 698
